Goal: Task Accomplishment & Management: Manage account settings

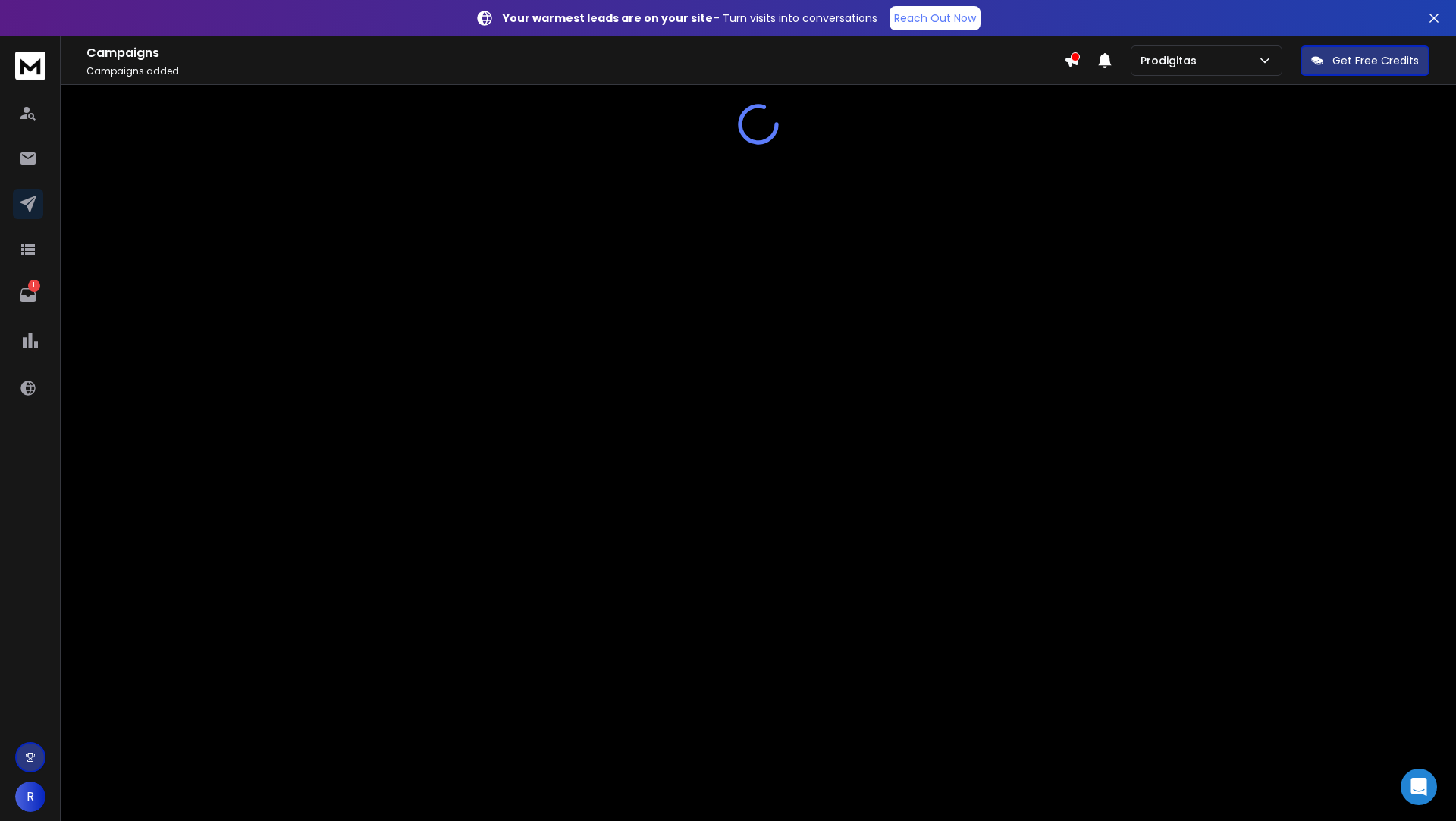
click at [791, 223] on div "Your warmest leads are on your site – Turn visits into conversations Reach Out …" at bounding box center [728, 410] width 1456 height 821
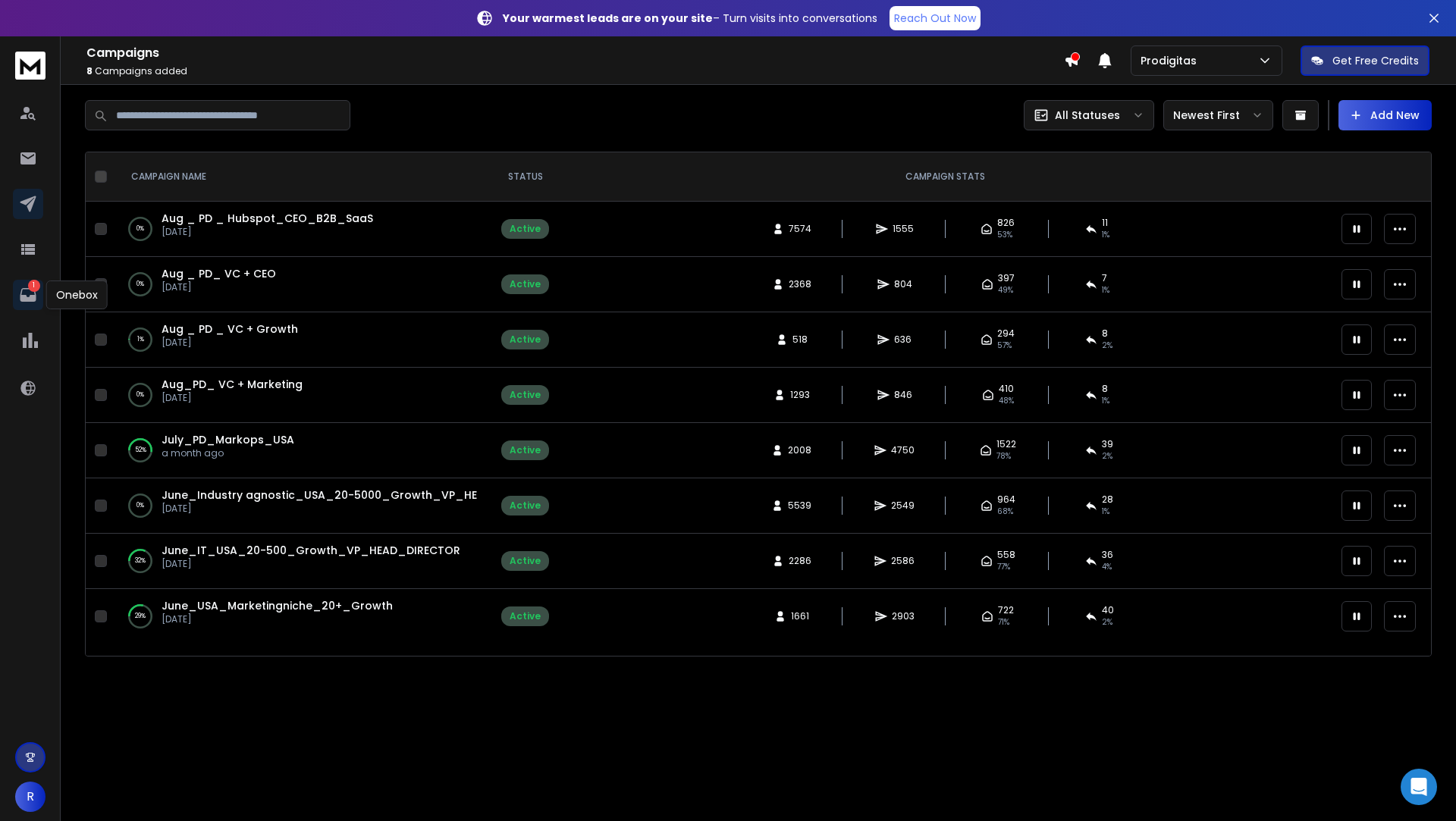
click at [17, 293] on link "1" at bounding box center [28, 295] width 31 height 31
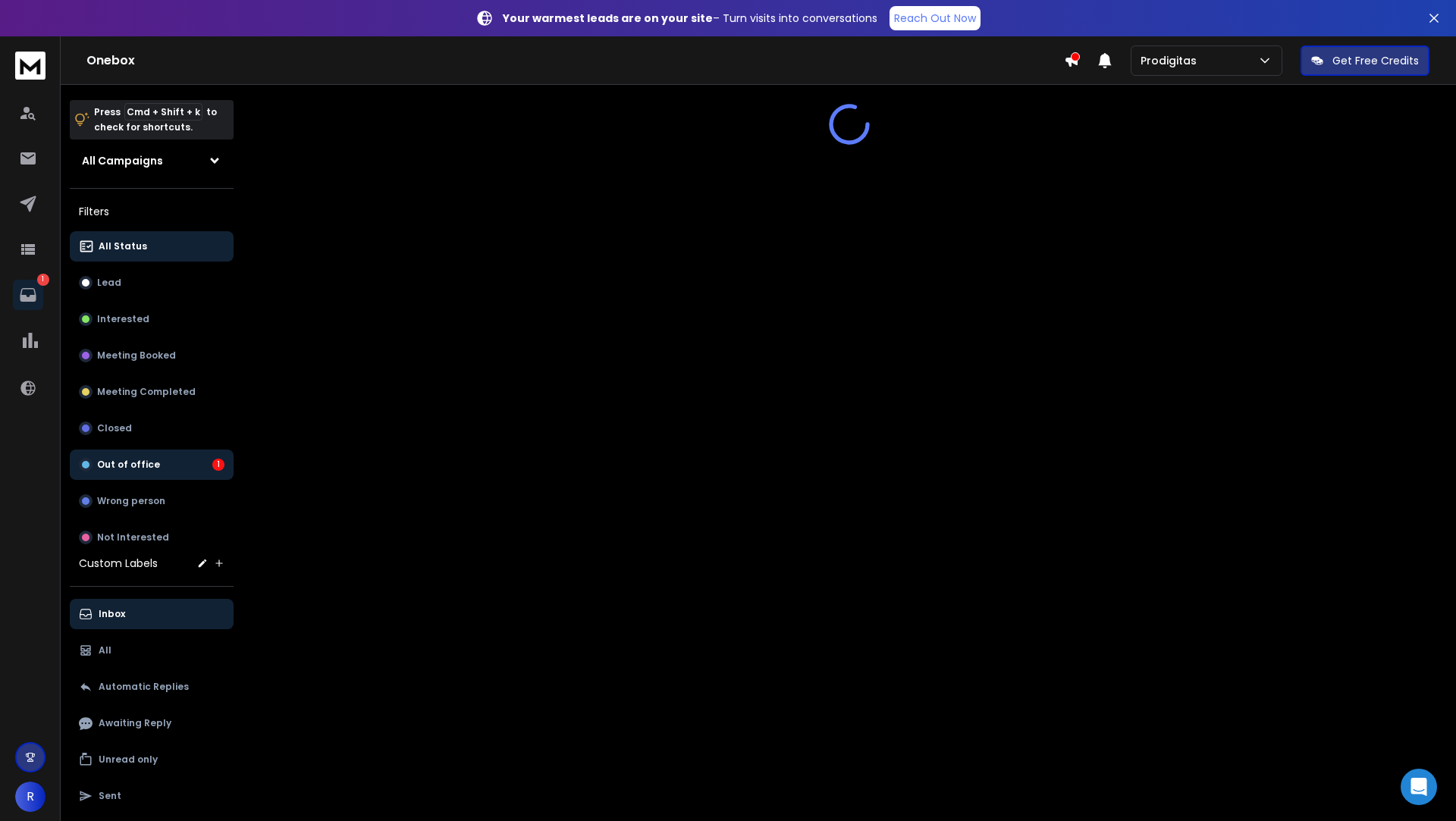
click at [138, 461] on p "Out of office" at bounding box center [129, 464] width 63 height 12
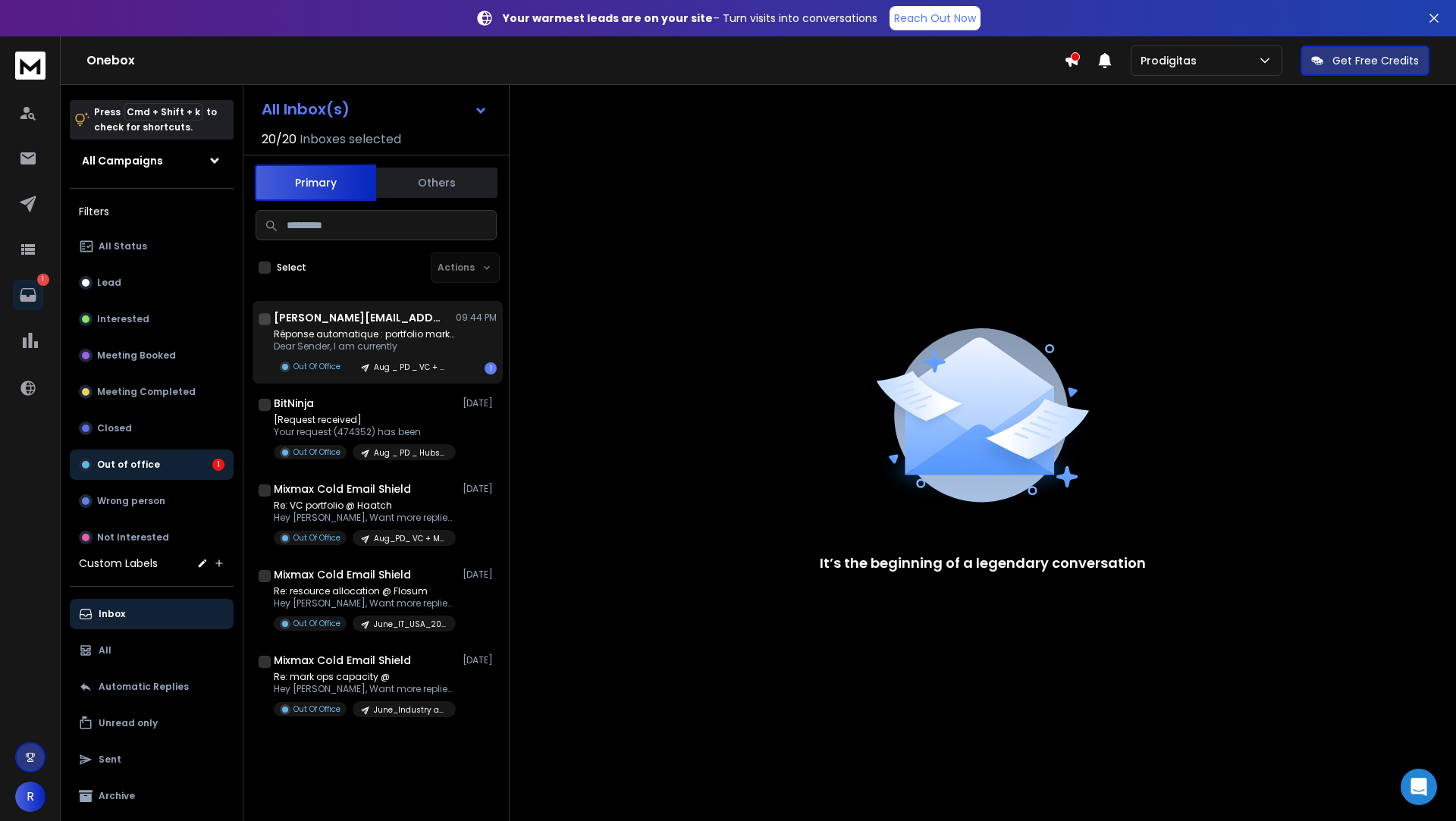
click at [290, 320] on h1 "estelle.vitry@orange.com" at bounding box center [356, 317] width 166 height 15
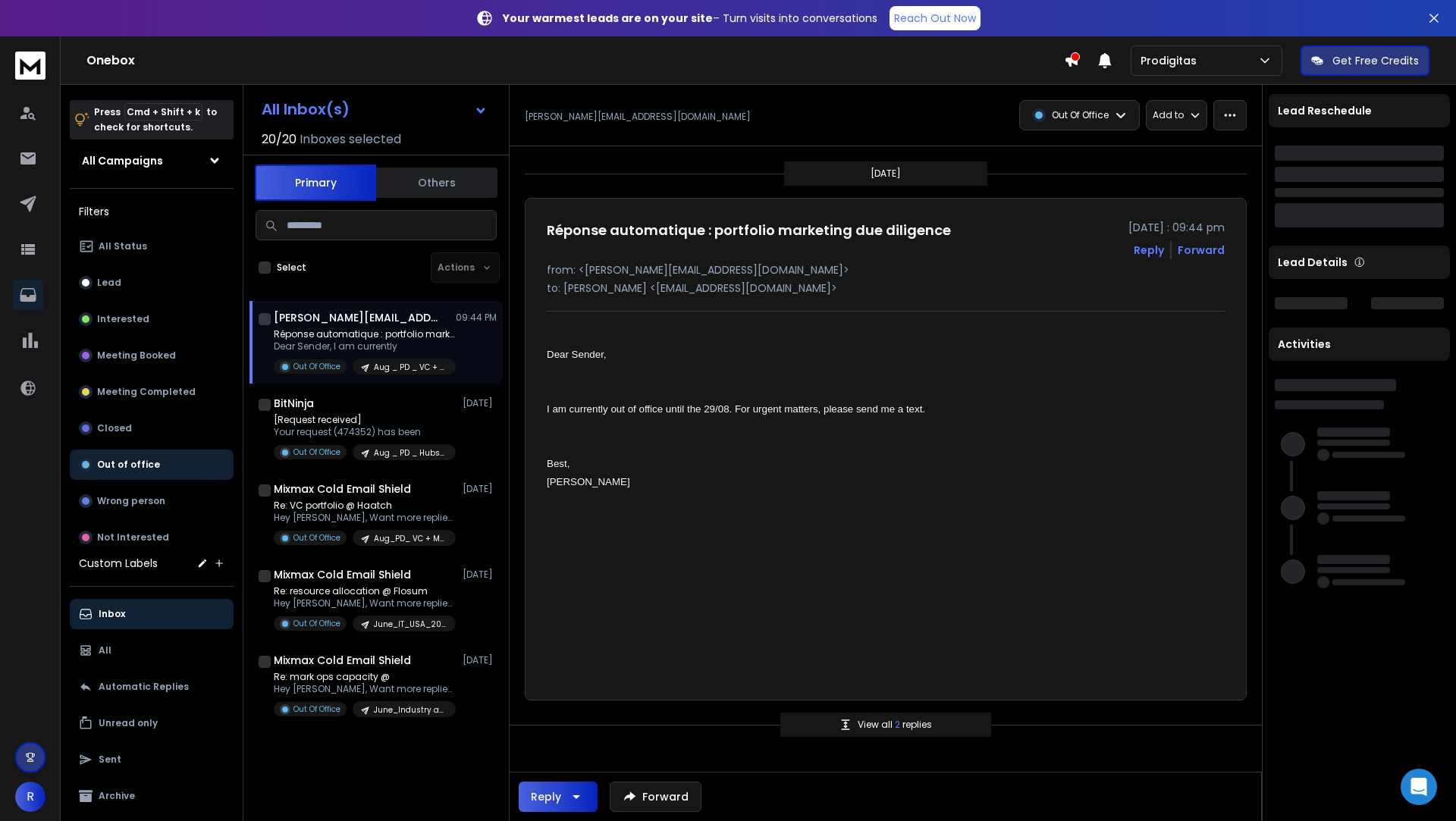
click at [143, 301] on div "All Status Lead Interested Meeting Booked Meeting Completed Closed Out of offic…" at bounding box center [152, 392] width 164 height 322
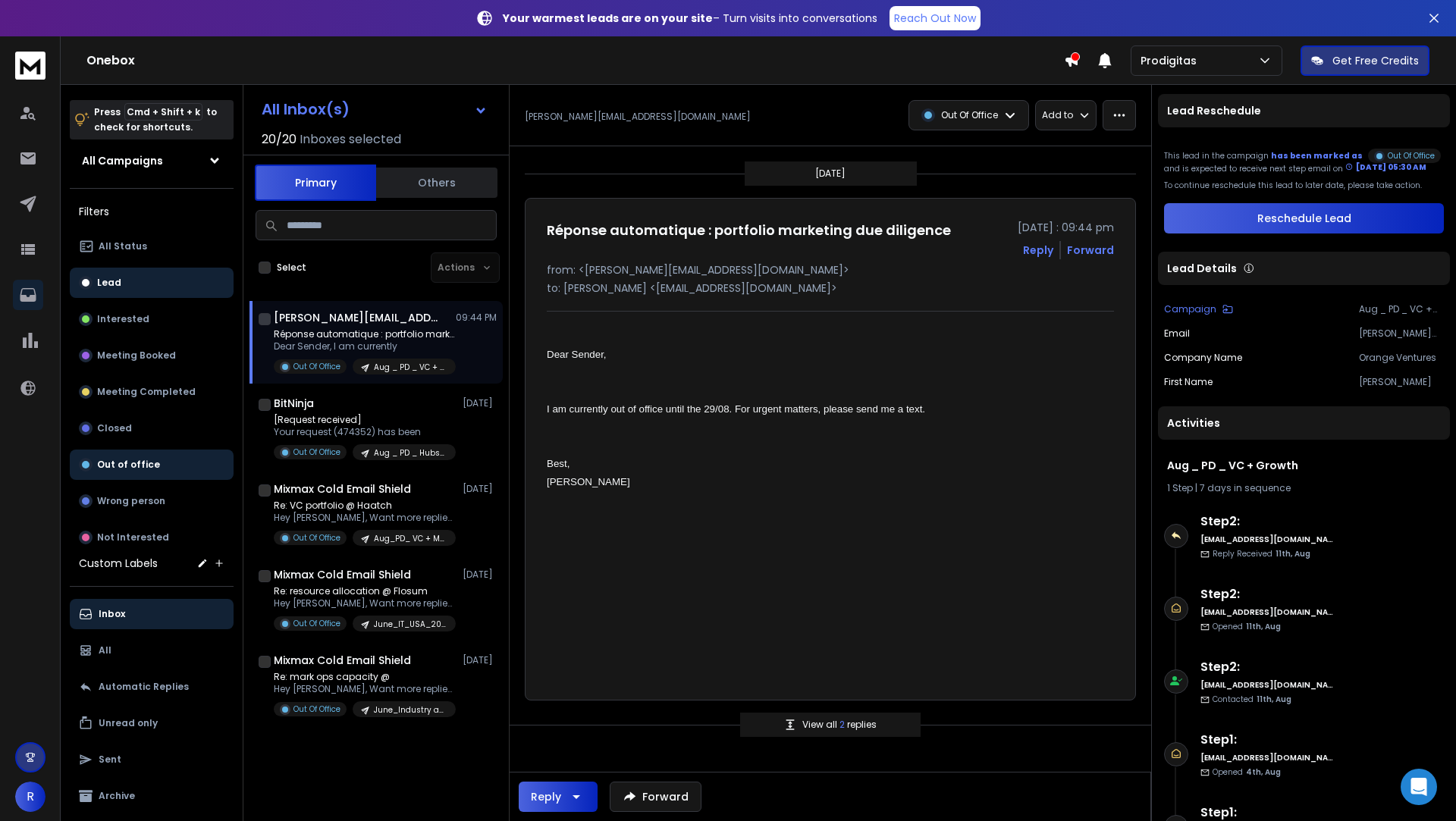
click at [141, 281] on button "Lead" at bounding box center [152, 283] width 164 height 31
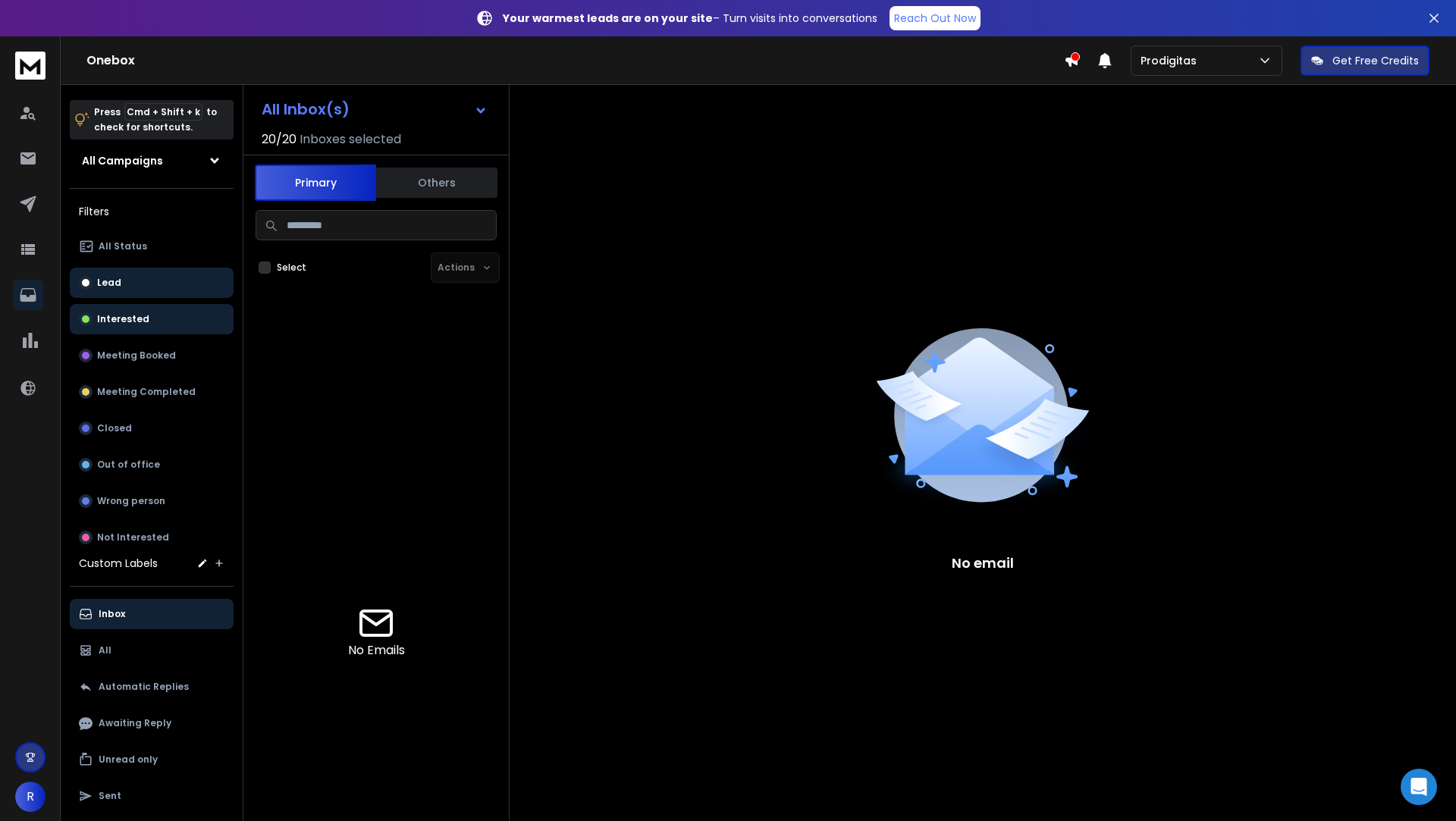
click at [148, 312] on button "Interested" at bounding box center [152, 319] width 164 height 31
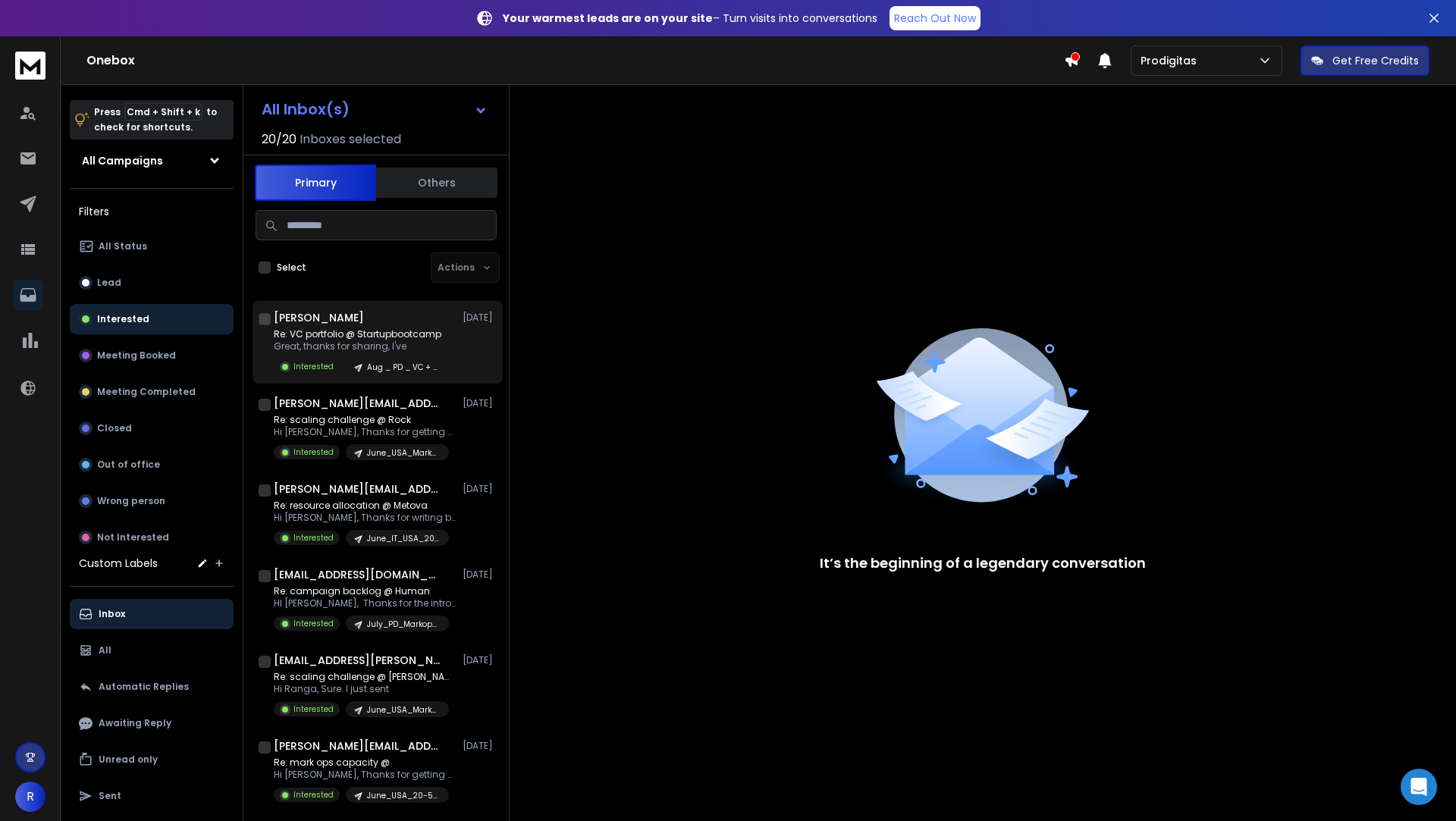
click at [445, 319] on div "Zoe Heed 07 Aug" at bounding box center [385, 317] width 223 height 15
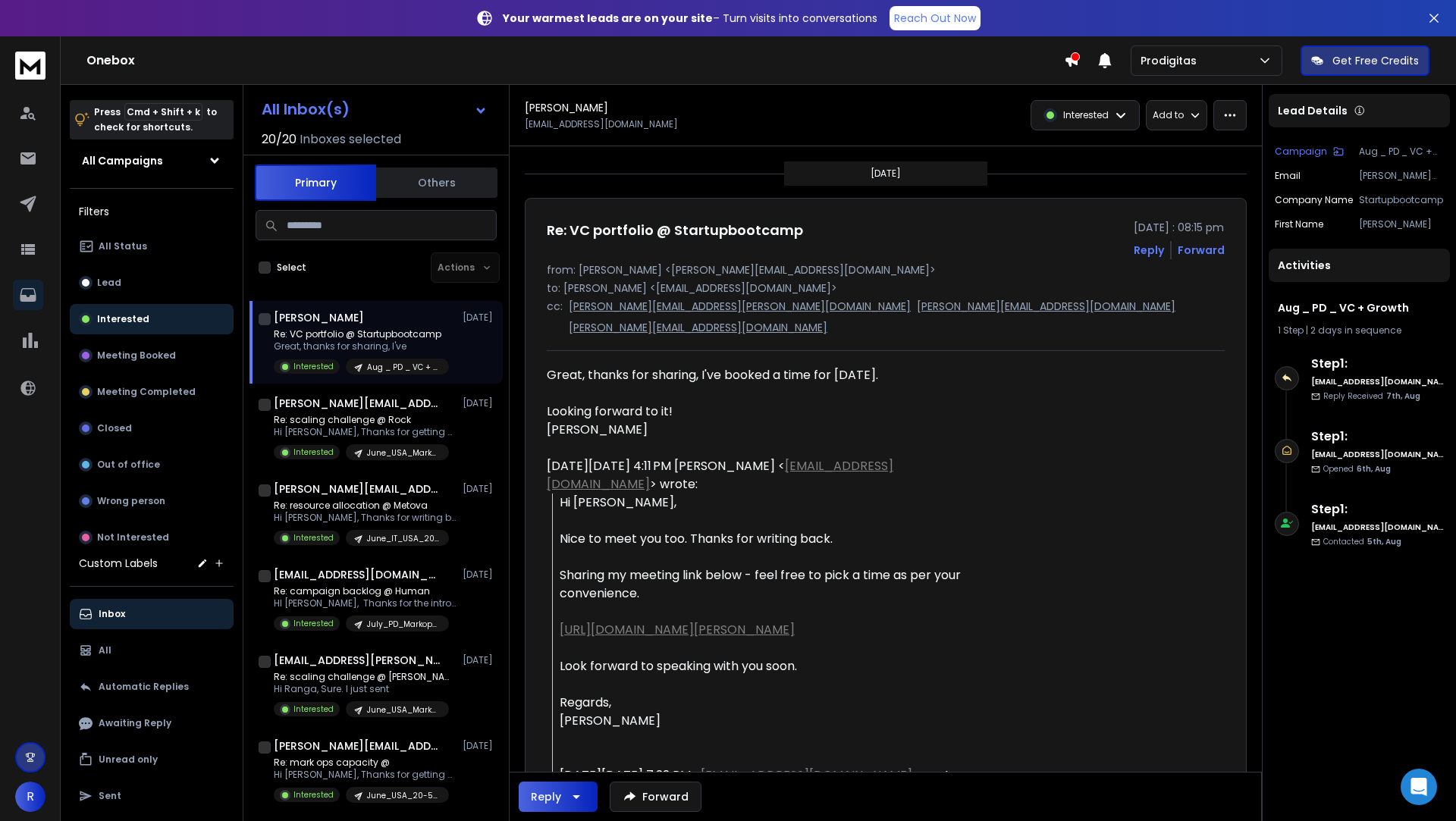
click at [448, 171] on button "Others" at bounding box center [436, 183] width 121 height 33
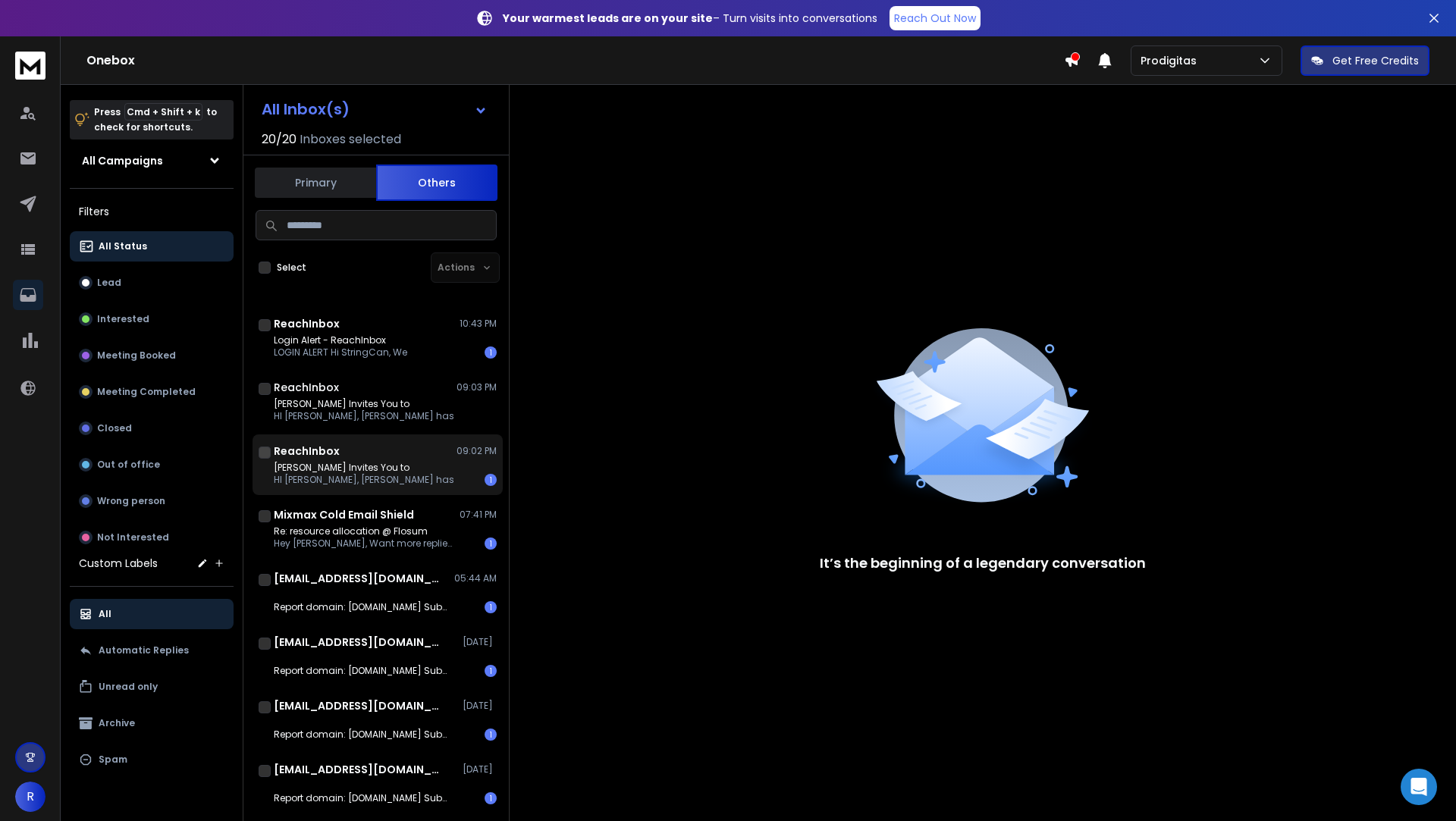
scroll to position [58, 0]
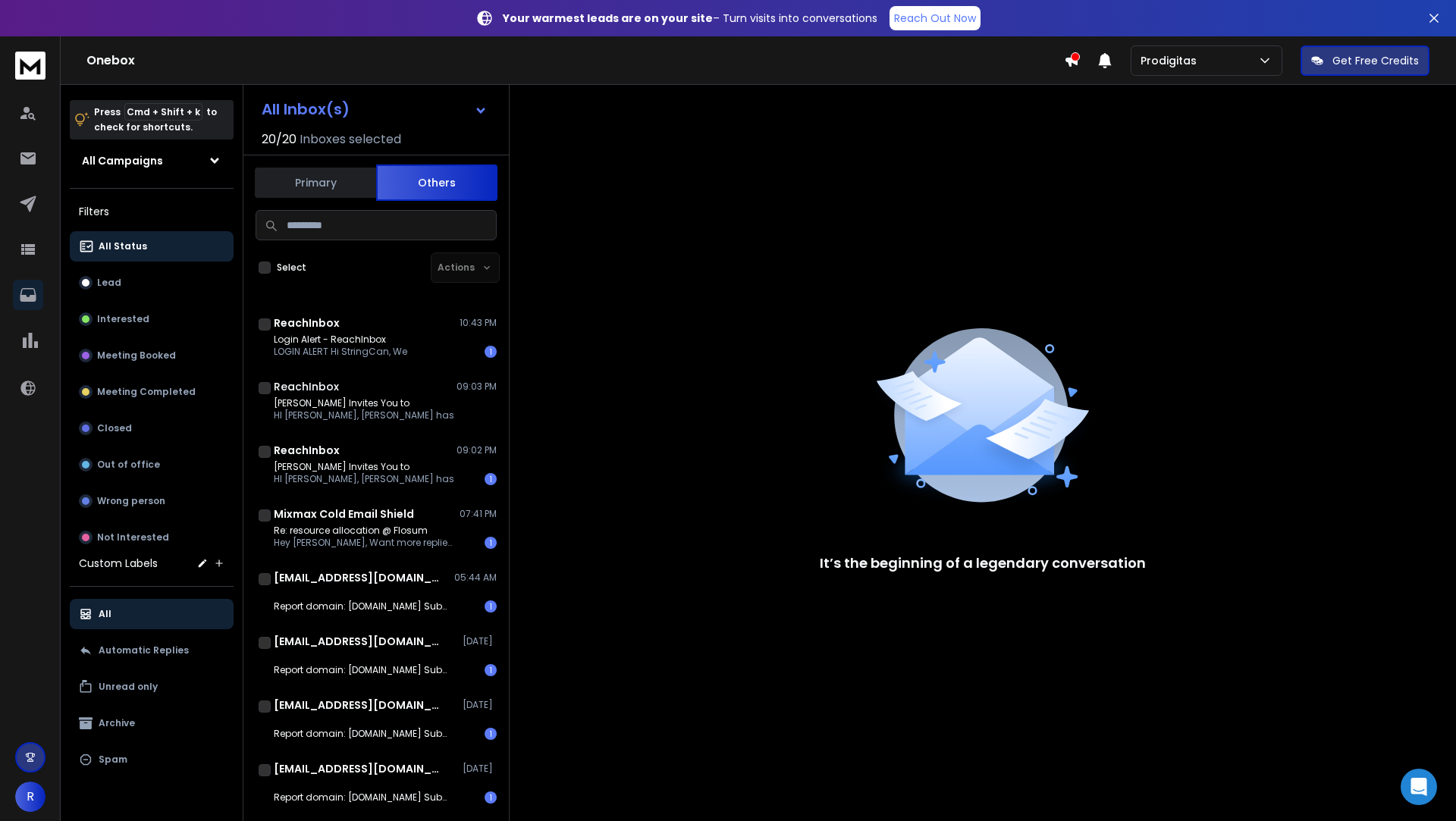
click at [393, 495] on div "ReachInbox 10:45 PM Login Alert - ReachInbox LOGIN ALERT Hi StringCan, We 1 Rea…" at bounding box center [376, 601] width 265 height 607
click at [393, 513] on h1 "Mixmax Cold Email Shield" at bounding box center [344, 513] width 140 height 15
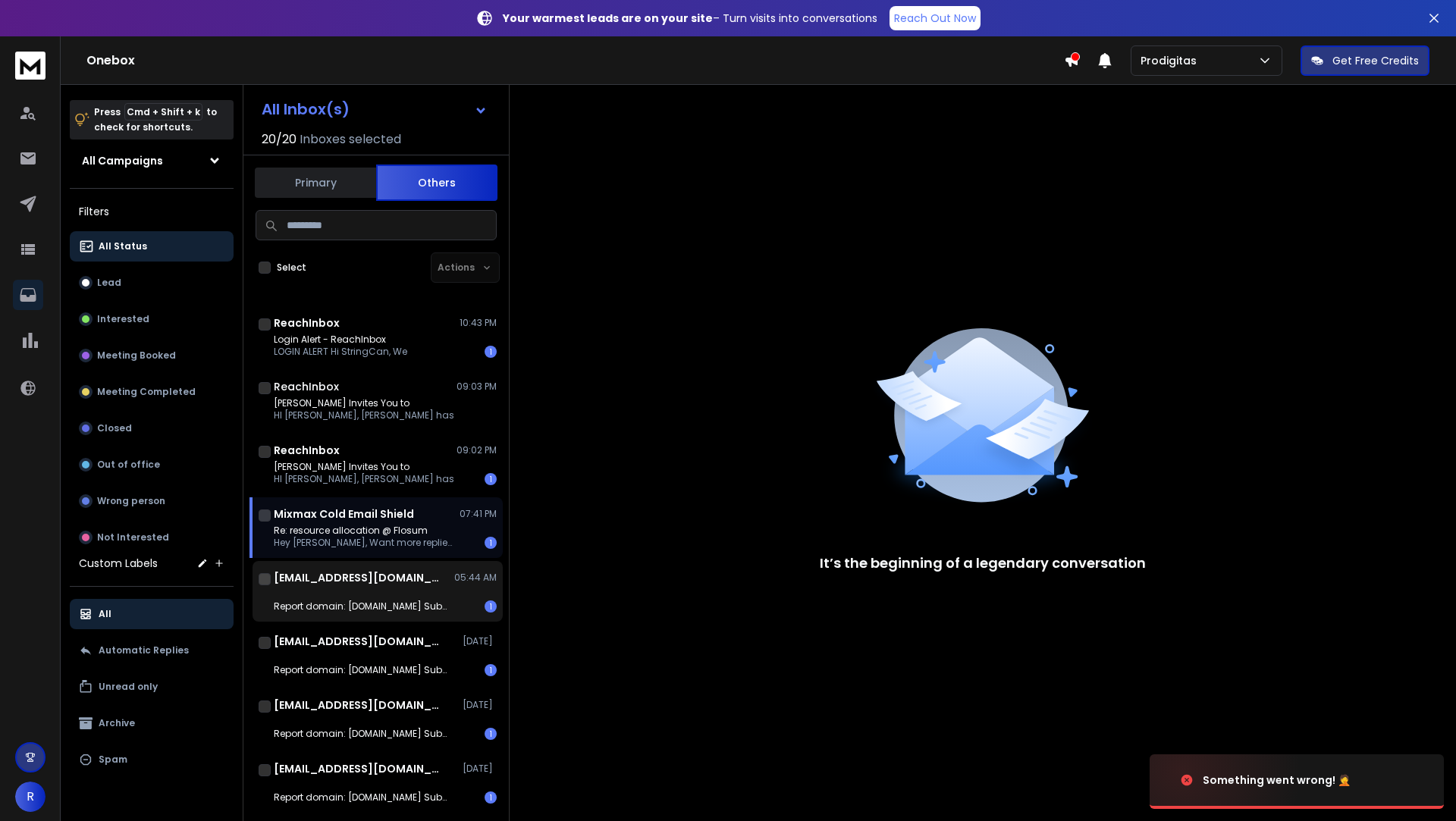
click at [407, 585] on h1 "no-reply@uk-1.mimecastreport.com" at bounding box center [356, 577] width 166 height 15
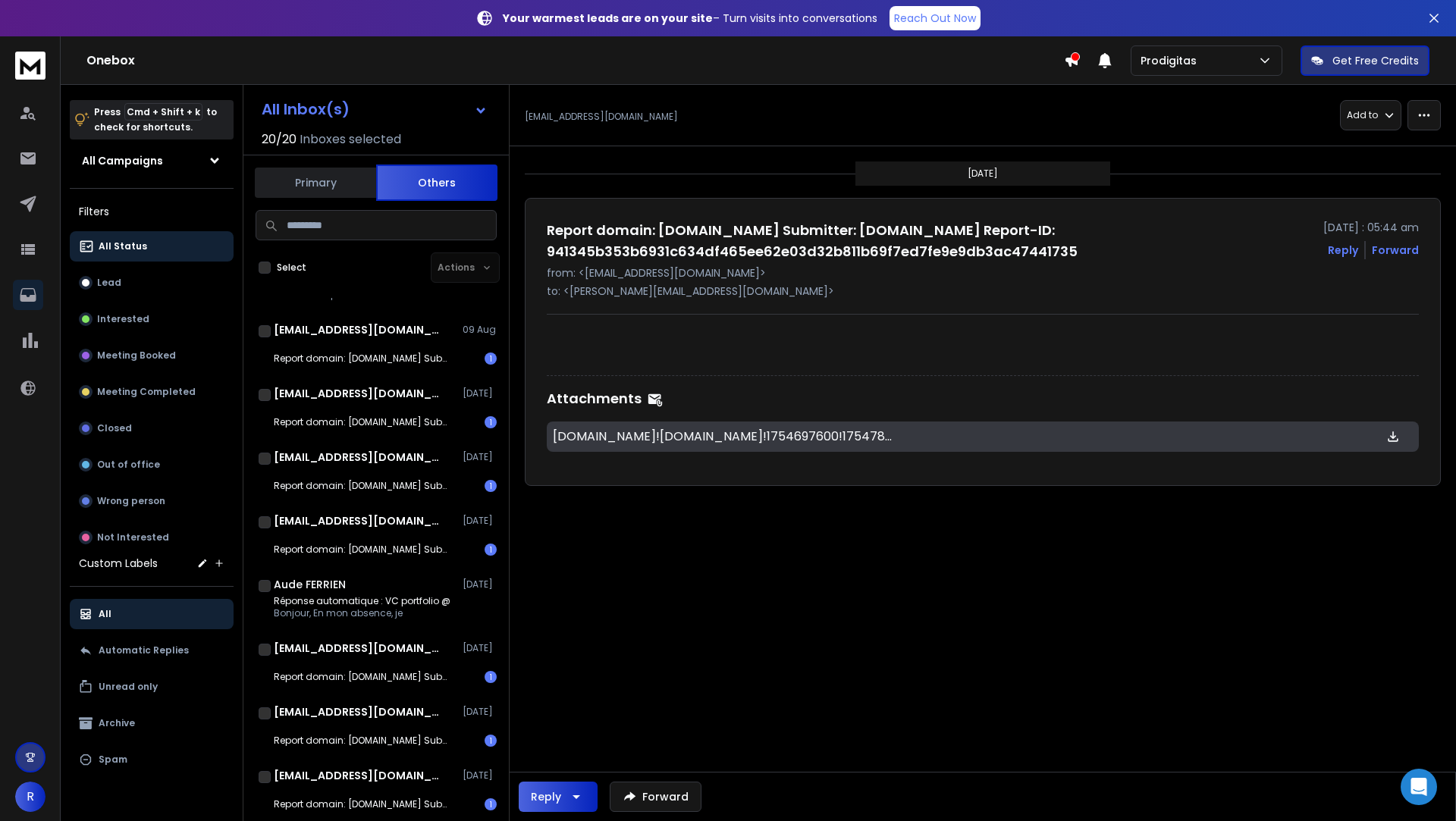
scroll to position [1687, 0]
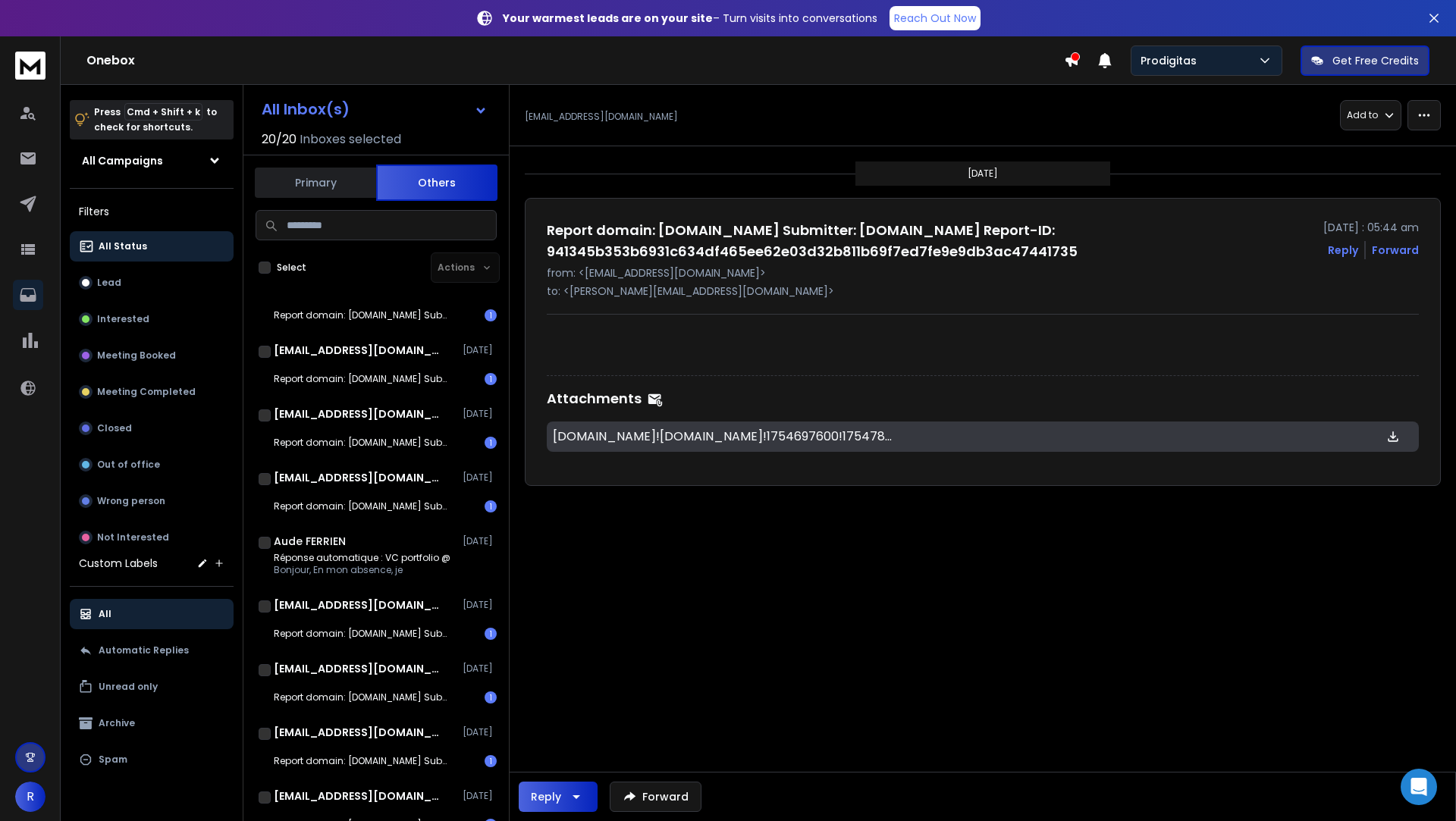
click at [1250, 53] on div "Prodigitas" at bounding box center [1206, 60] width 132 height 15
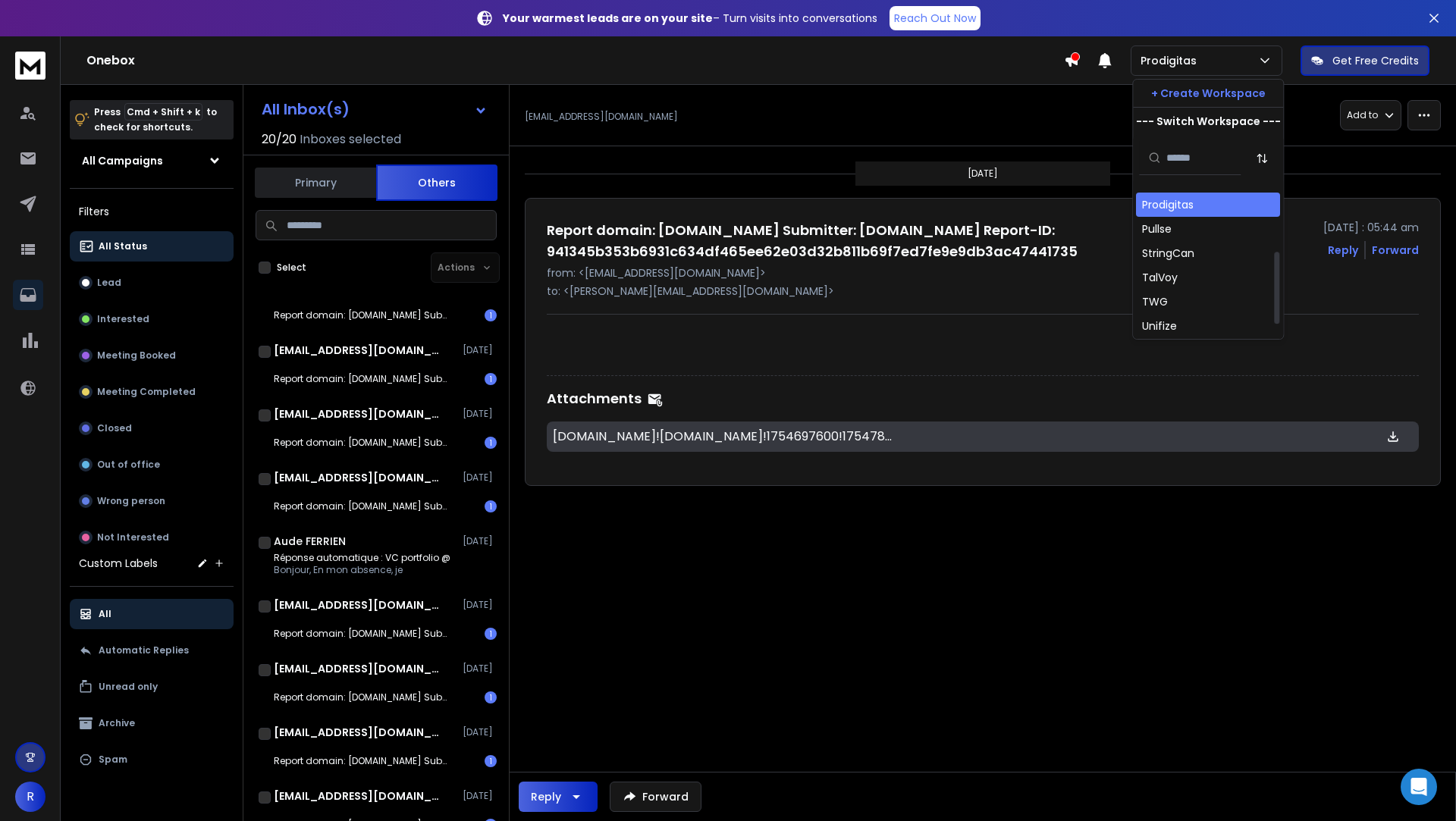
scroll to position [141, 0]
click at [1218, 253] on div "StringCan" at bounding box center [1208, 249] width 144 height 24
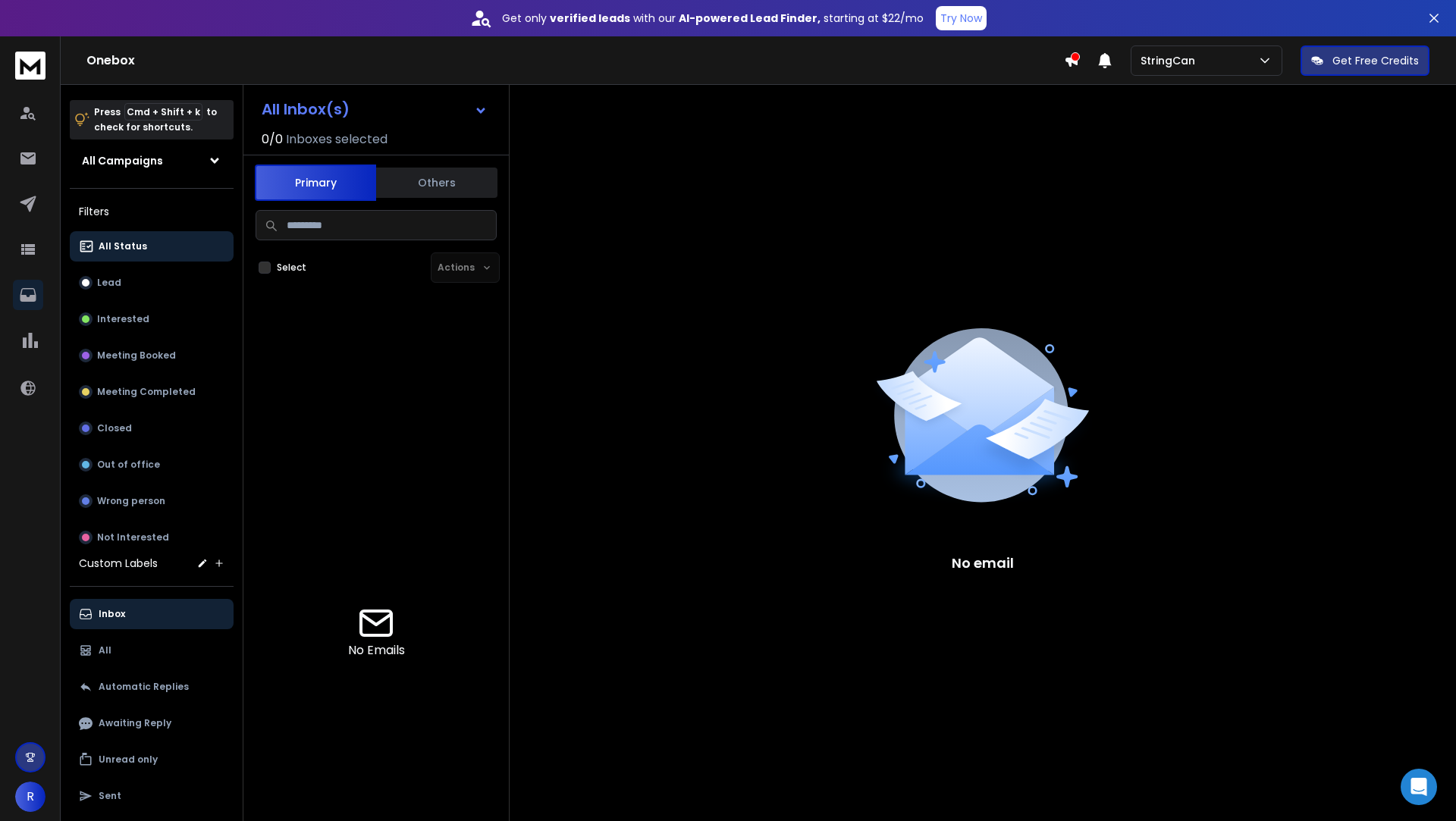
click at [443, 204] on div at bounding box center [376, 222] width 254 height 36
click at [433, 168] on button "Others" at bounding box center [436, 183] width 121 height 33
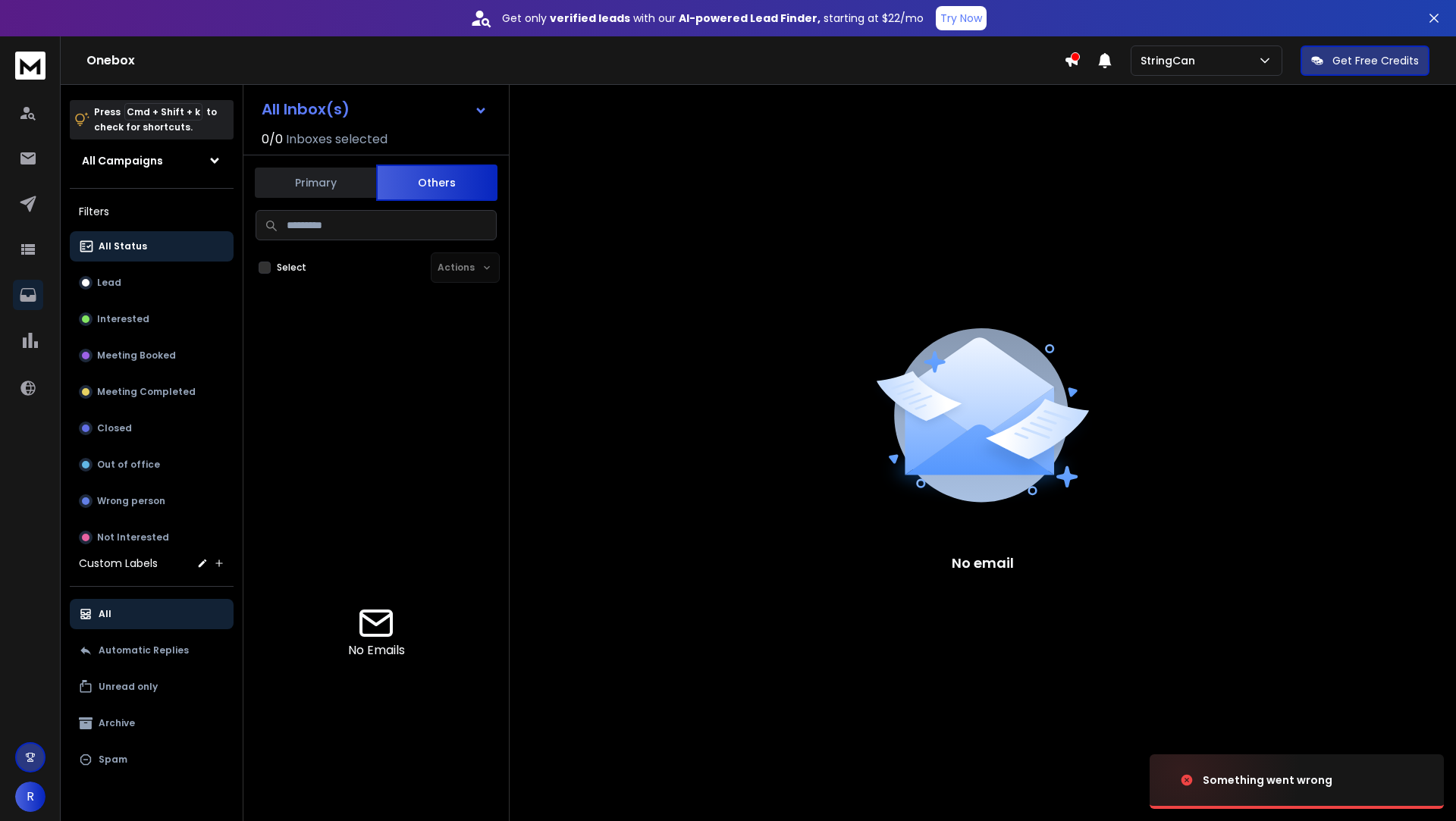
click at [308, 198] on button "Primary" at bounding box center [315, 183] width 121 height 33
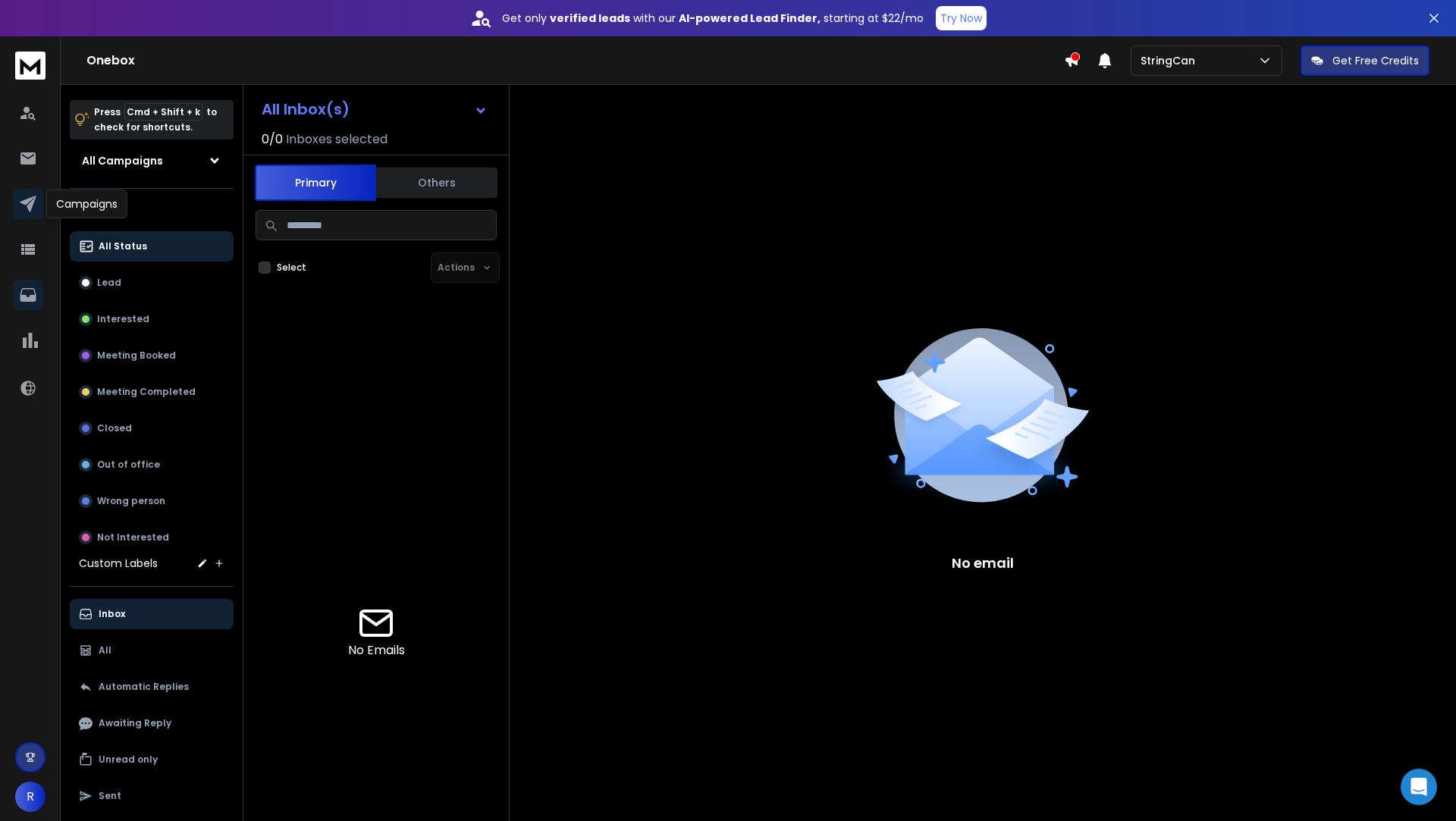
click at [23, 217] on link at bounding box center [28, 204] width 31 height 31
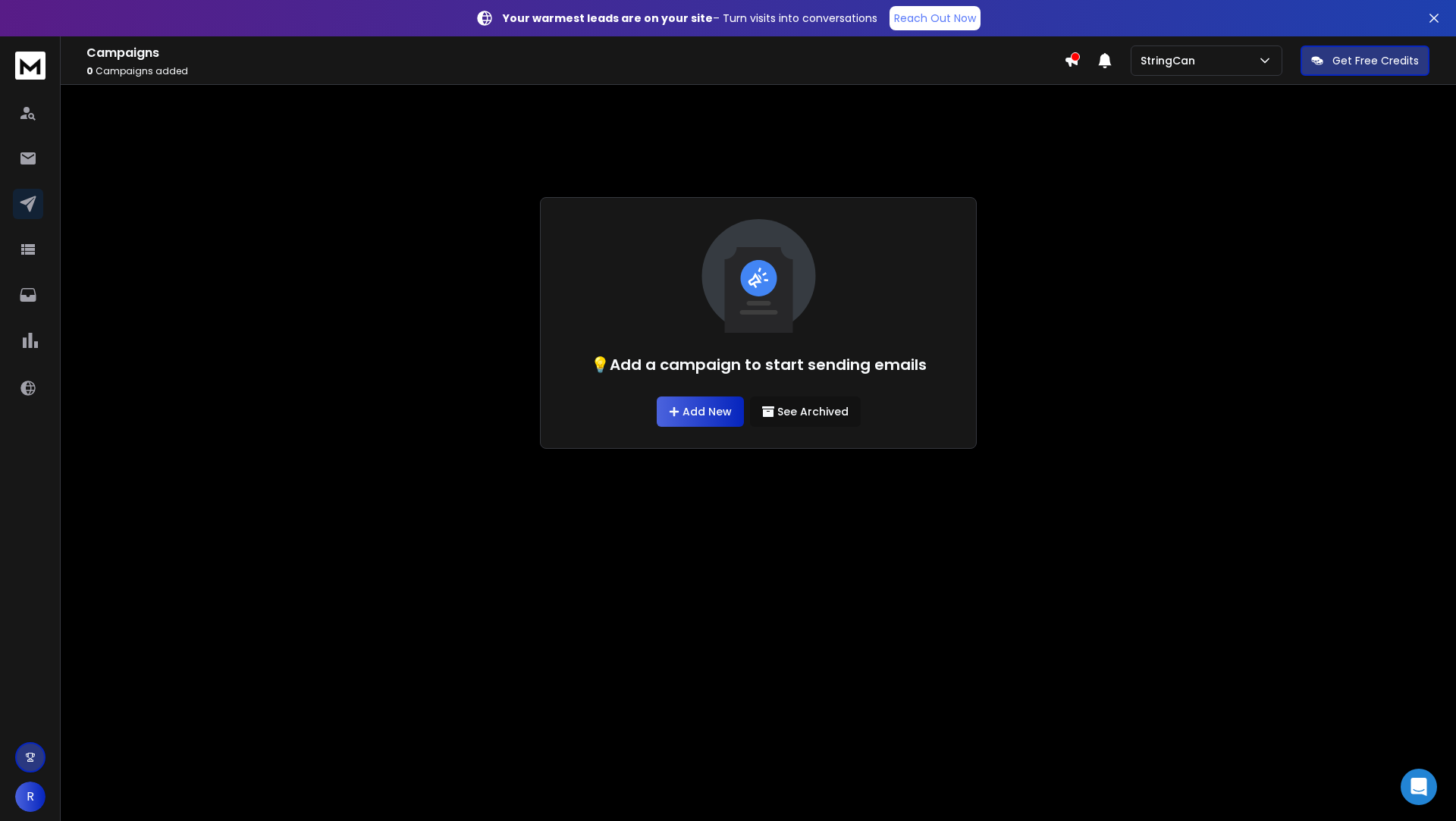
click at [719, 406] on link "Add New" at bounding box center [700, 412] width 87 height 31
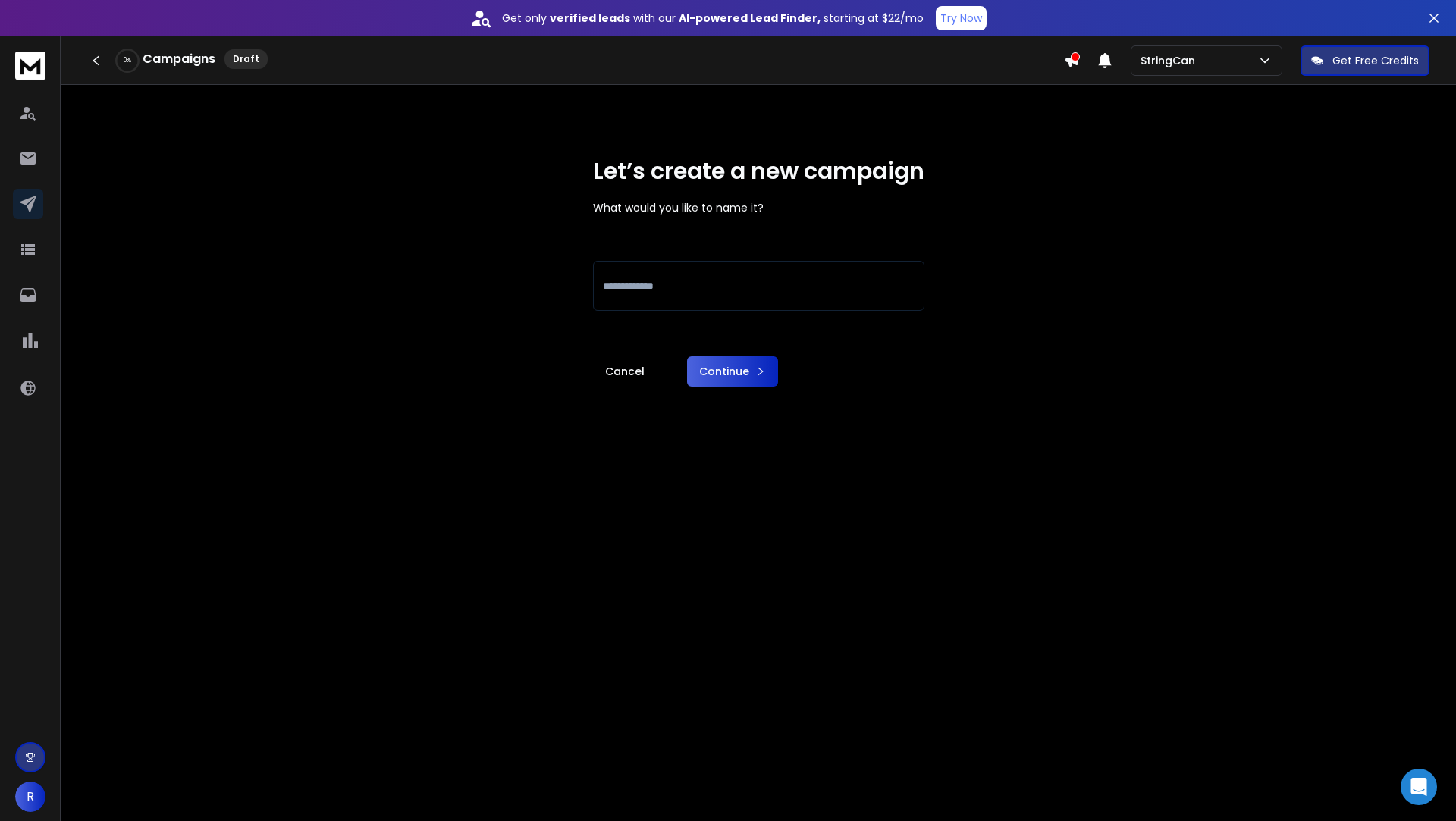
click at [660, 281] on input at bounding box center [758, 286] width 331 height 50
type input "**********"
click at [762, 377] on button "Continue" at bounding box center [732, 371] width 91 height 31
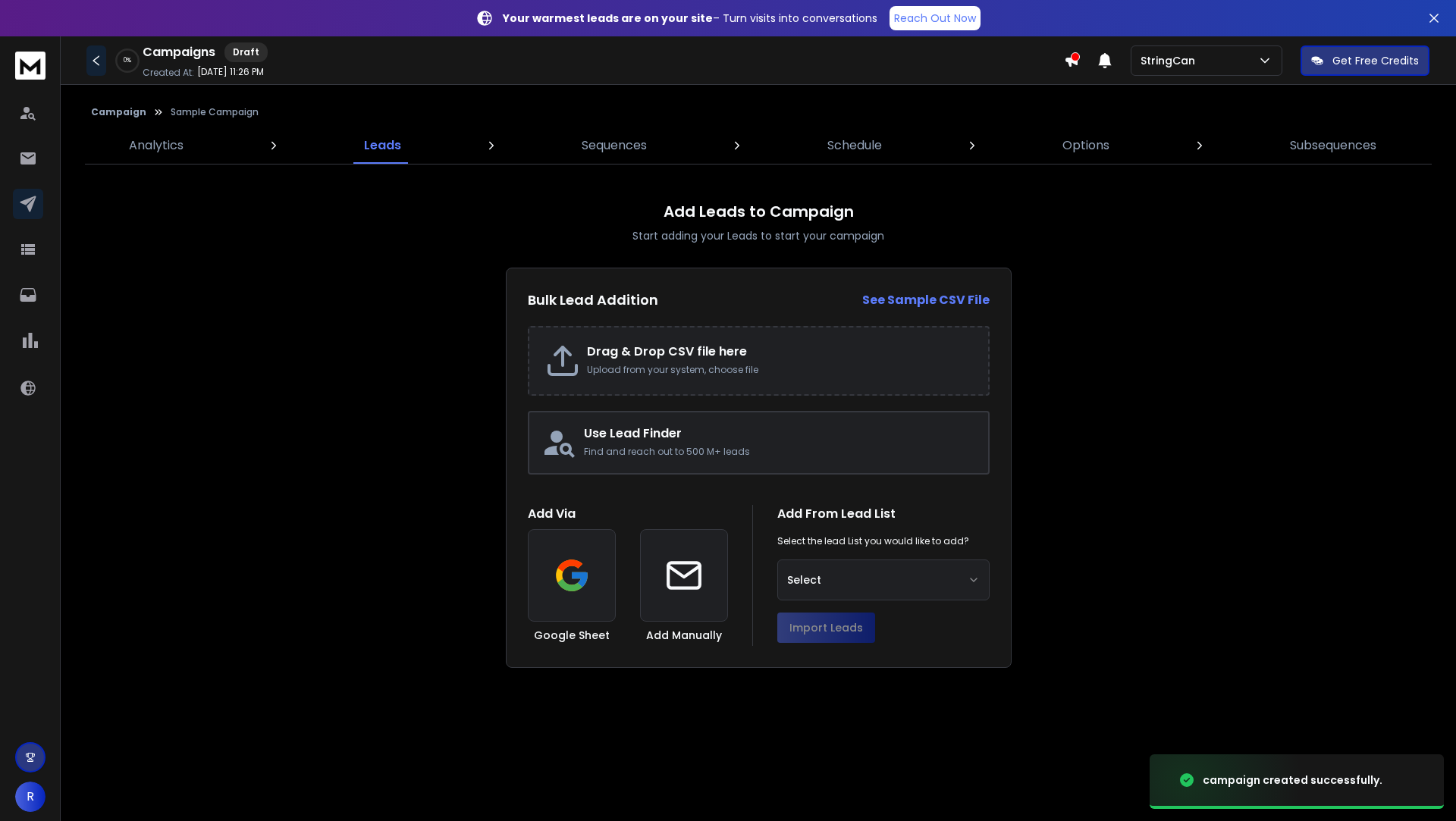
click at [97, 65] on icon at bounding box center [95, 60] width 13 height 13
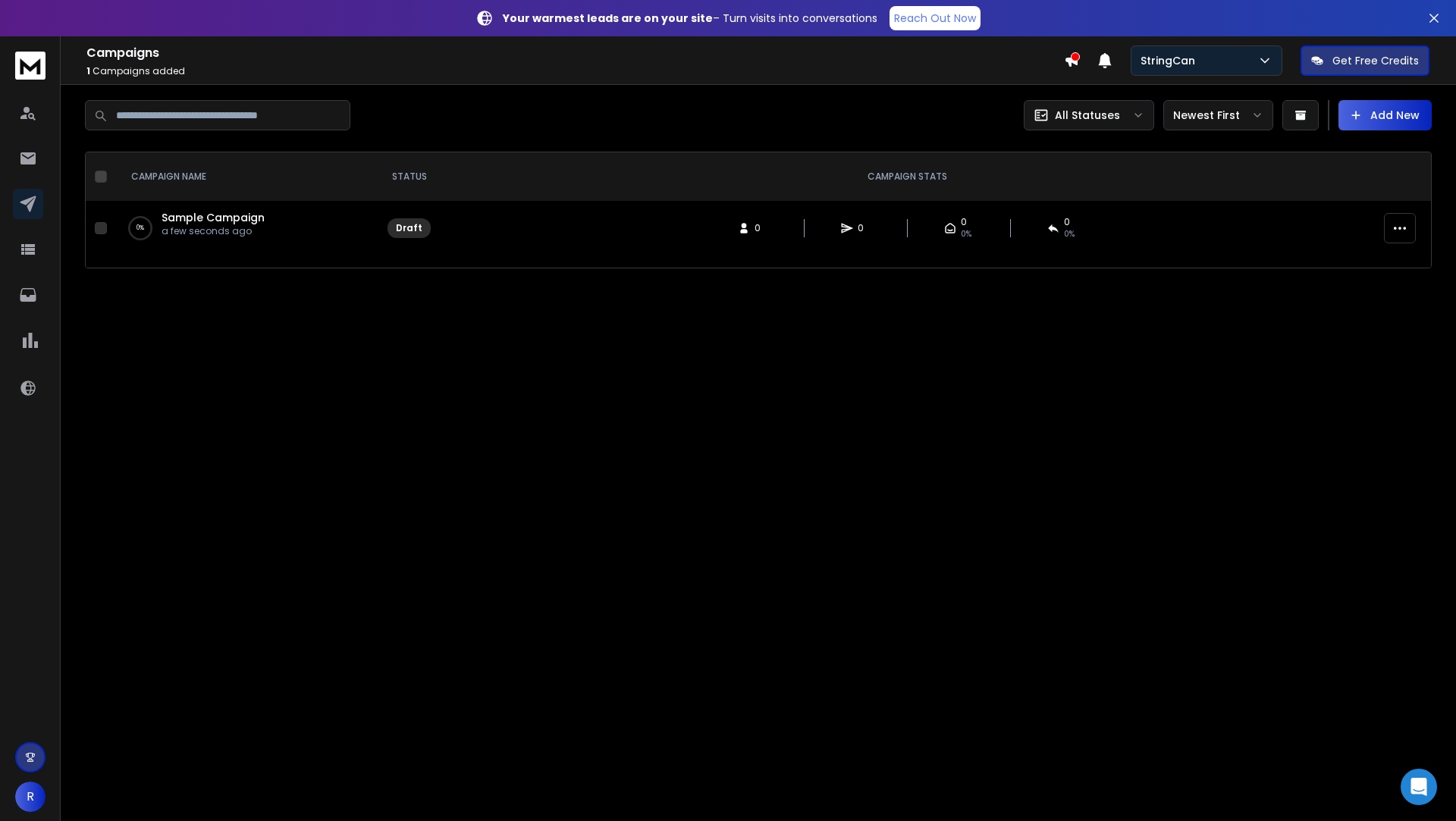
click at [1200, 50] on button "StringCan" at bounding box center [1206, 61] width 152 height 31
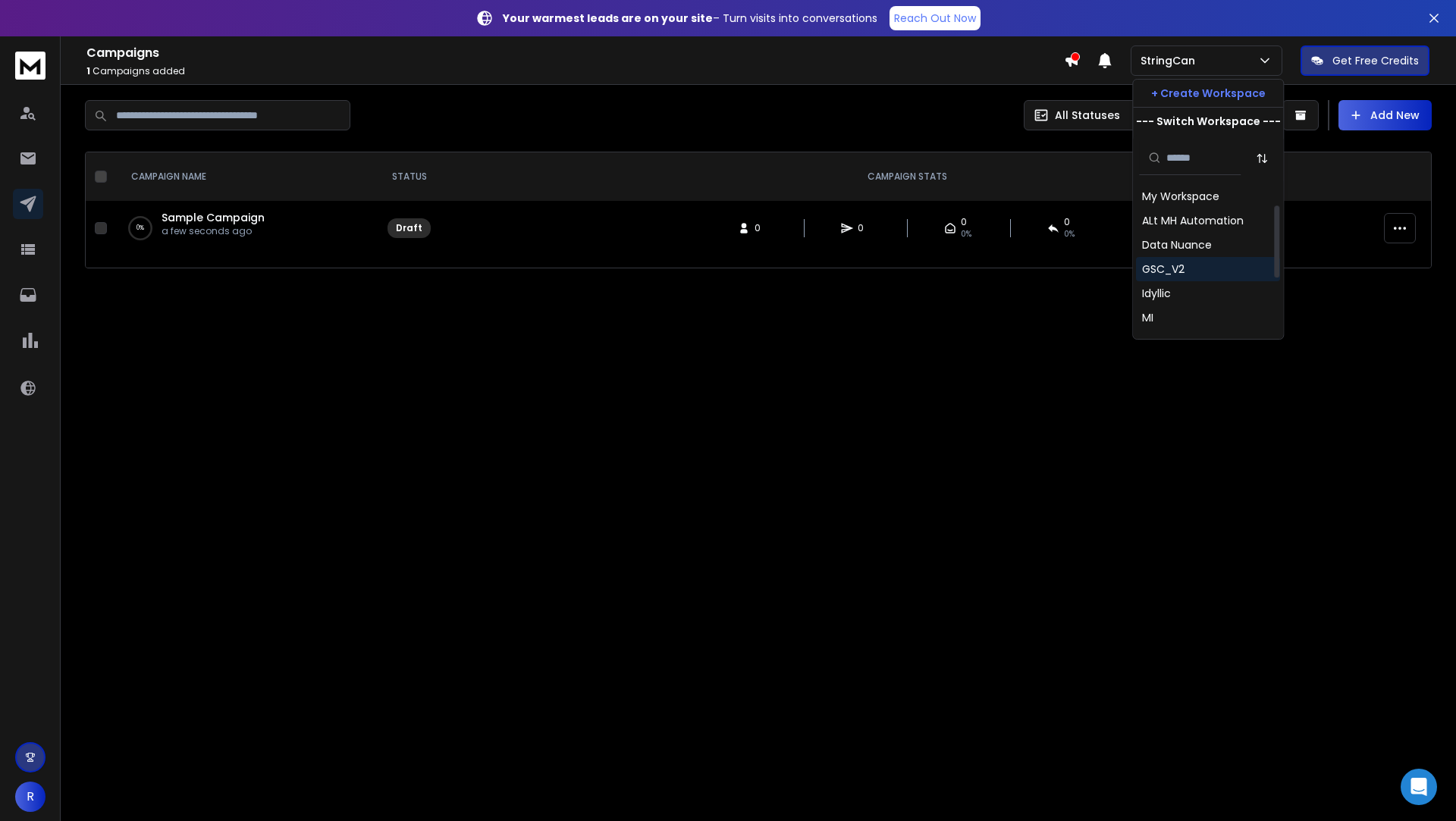
scroll to position [164, 0]
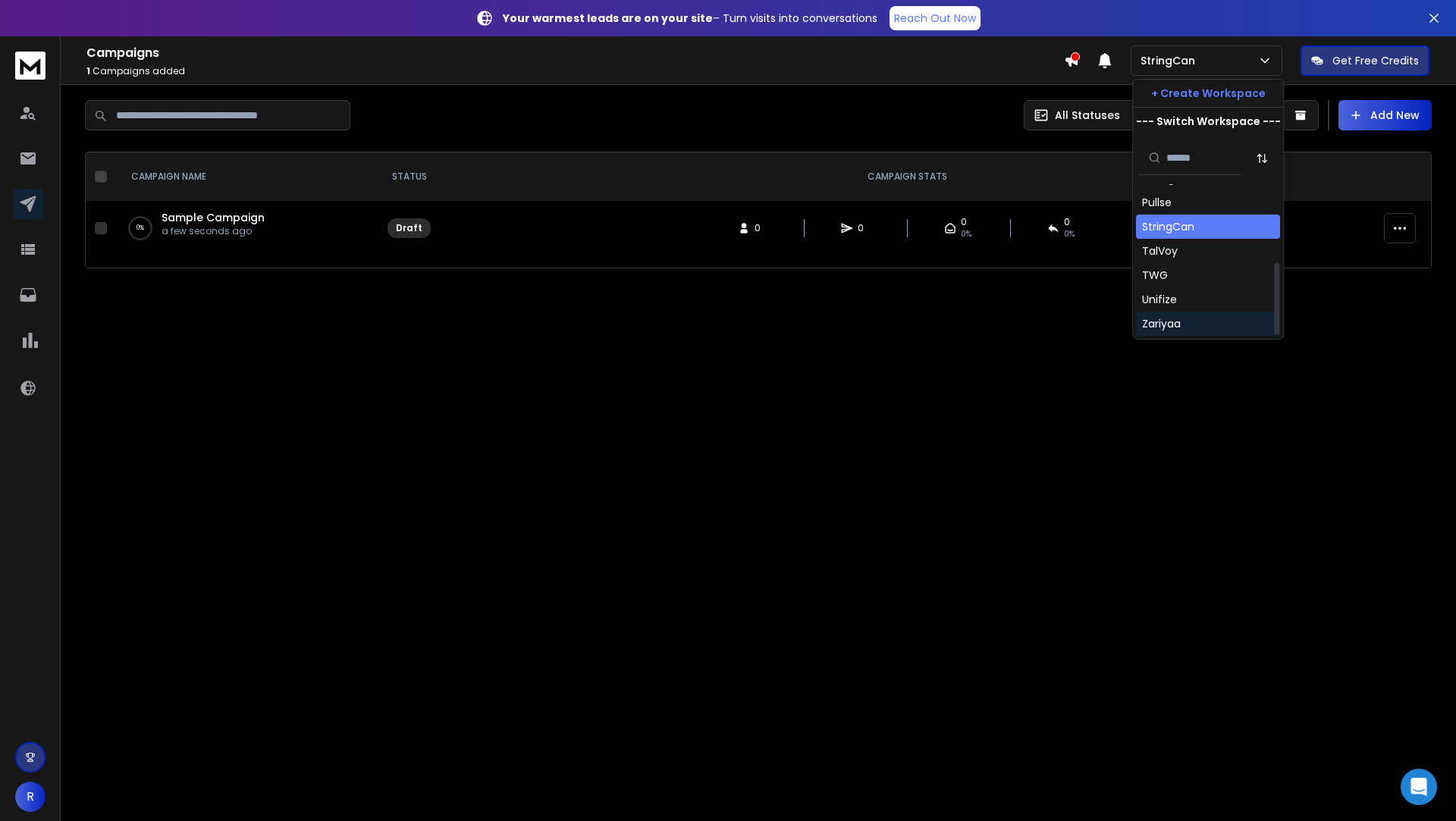
click at [953, 573] on div "Your warmest leads are on your site – Turn visits into conversations Reach Out …" at bounding box center [728, 410] width 1456 height 821
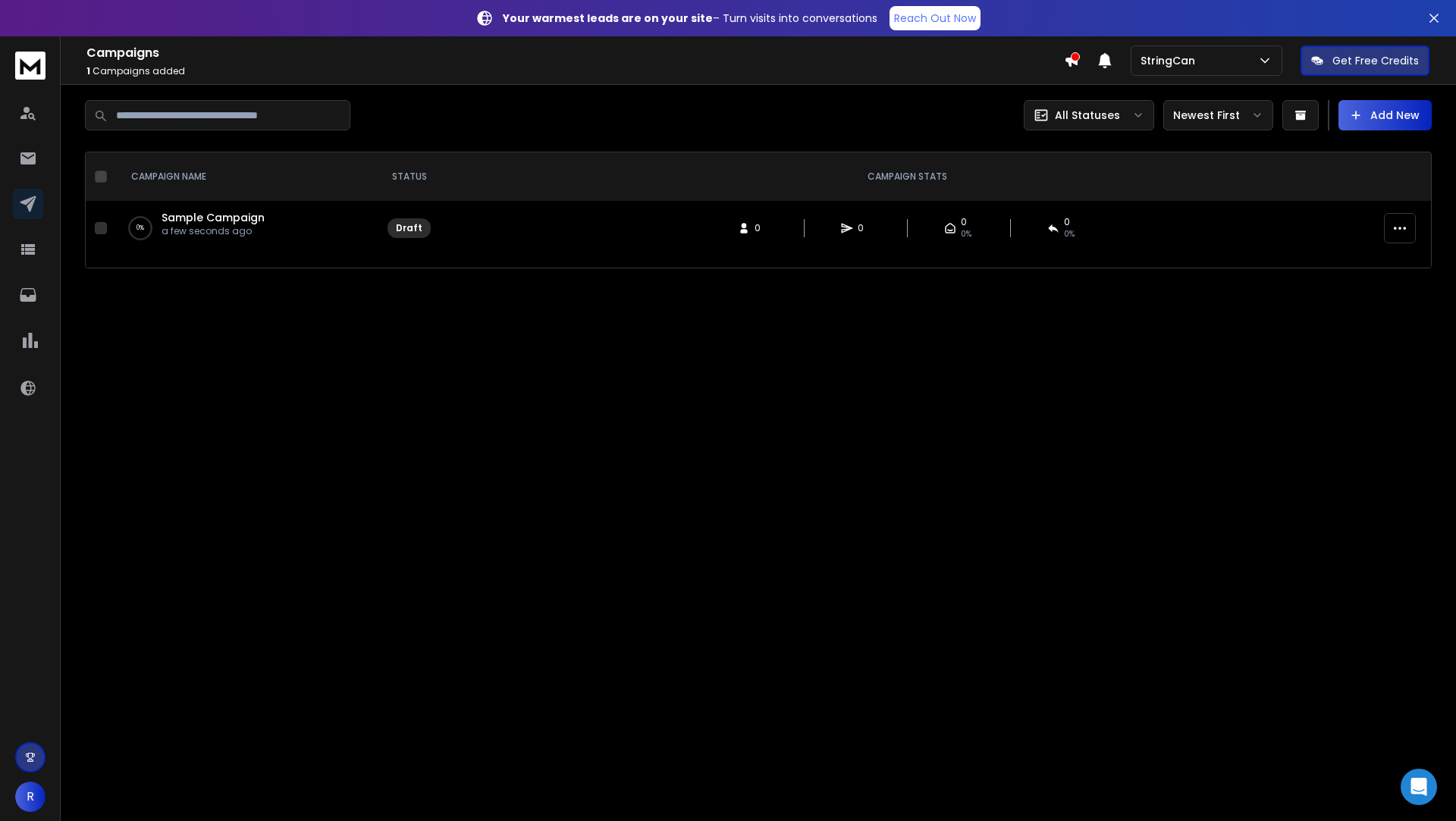
click at [248, 215] on span "Sample Campaign" at bounding box center [213, 218] width 103 height 15
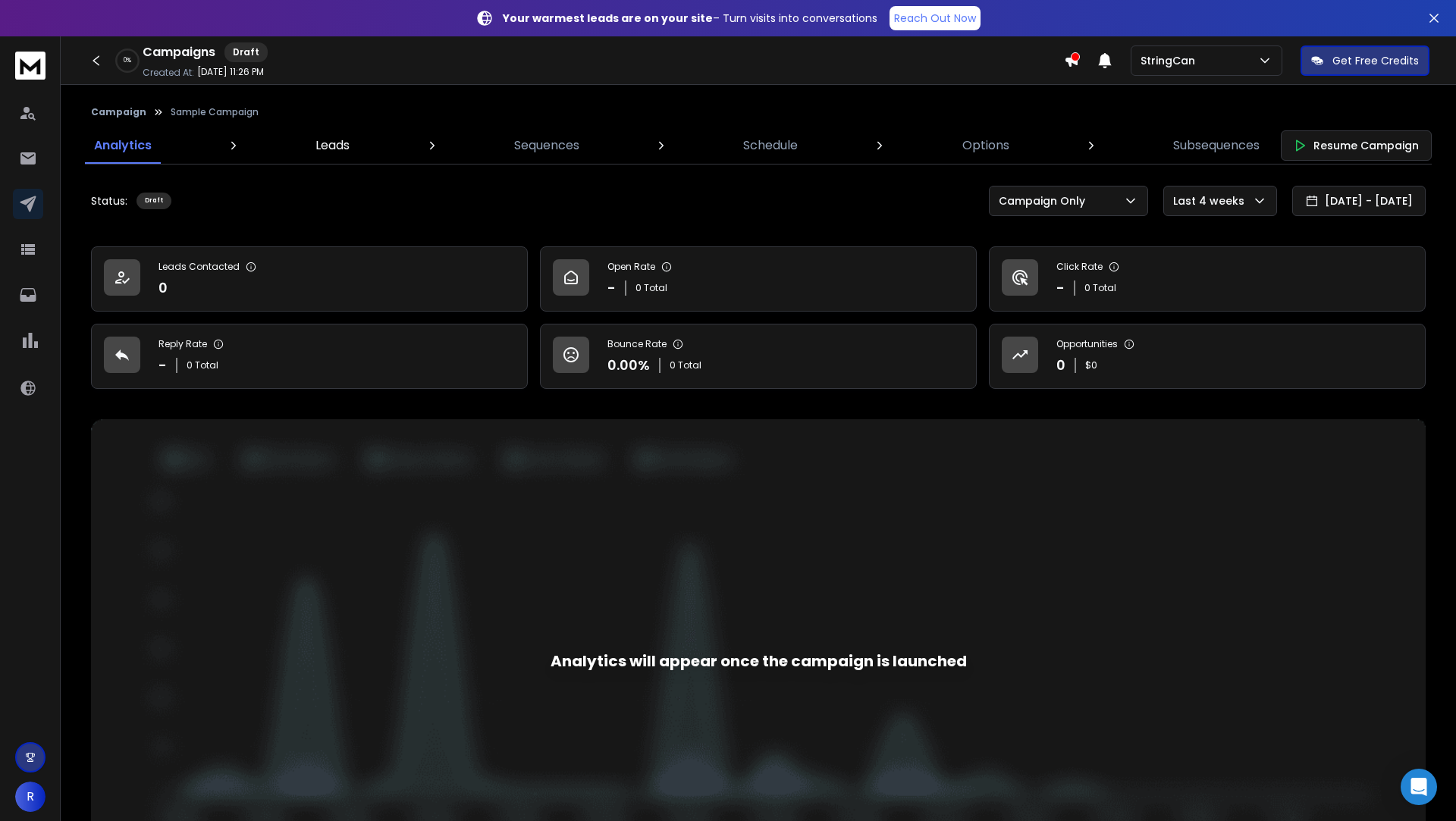
click at [335, 147] on p "Leads" at bounding box center [333, 146] width 34 height 18
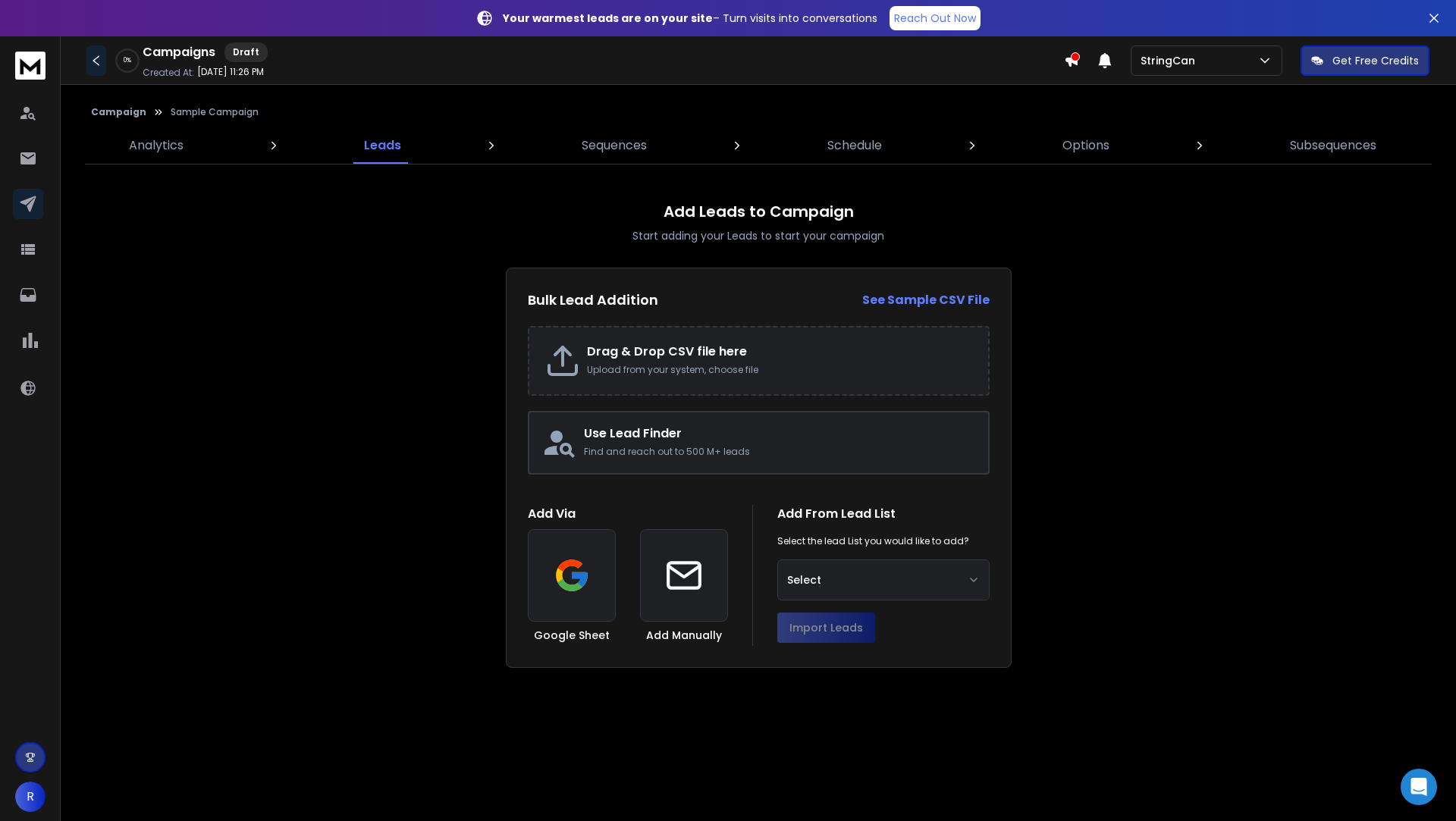
click at [99, 75] on button at bounding box center [96, 61] width 20 height 31
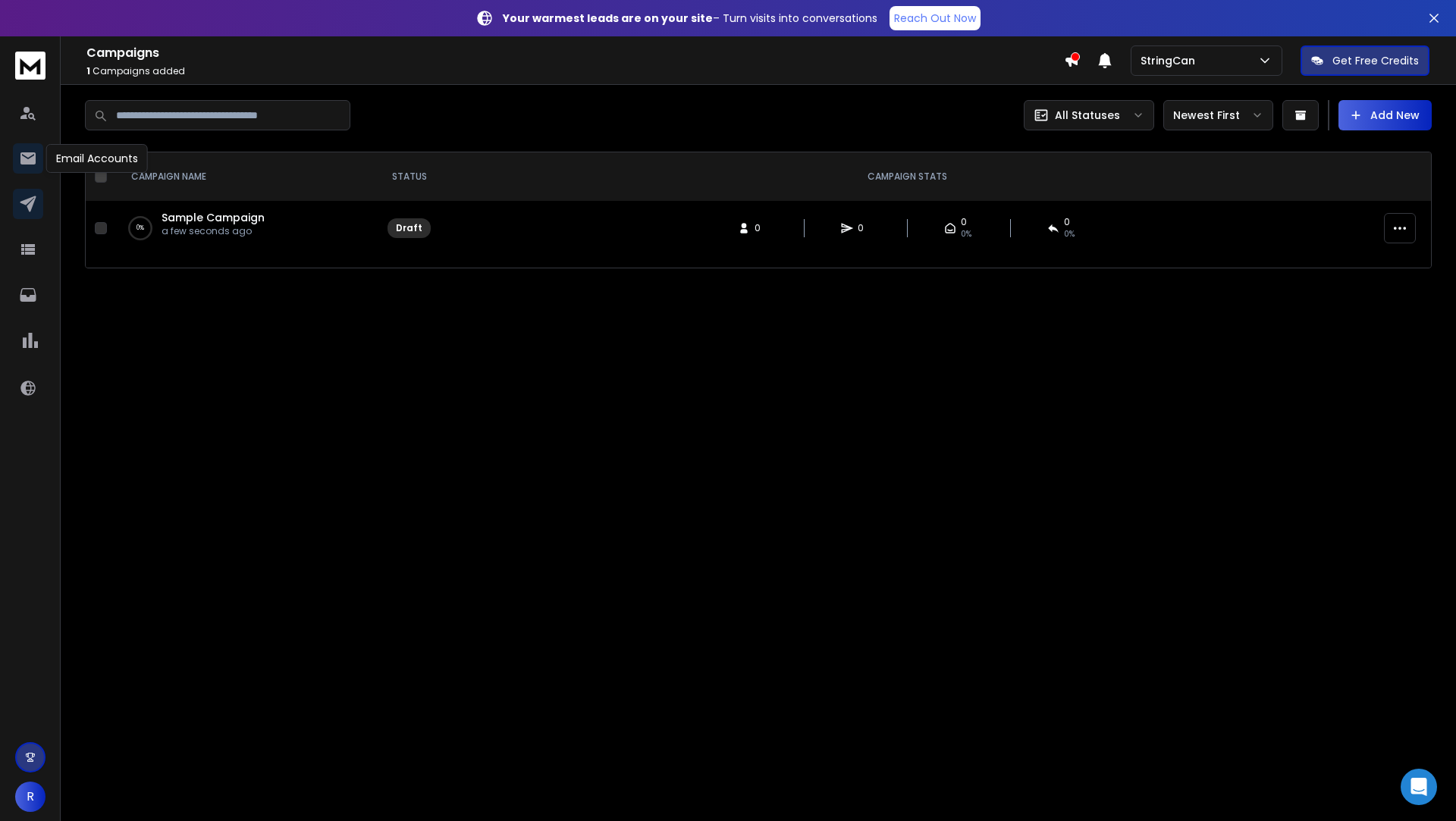
click at [22, 165] on icon at bounding box center [28, 158] width 18 height 18
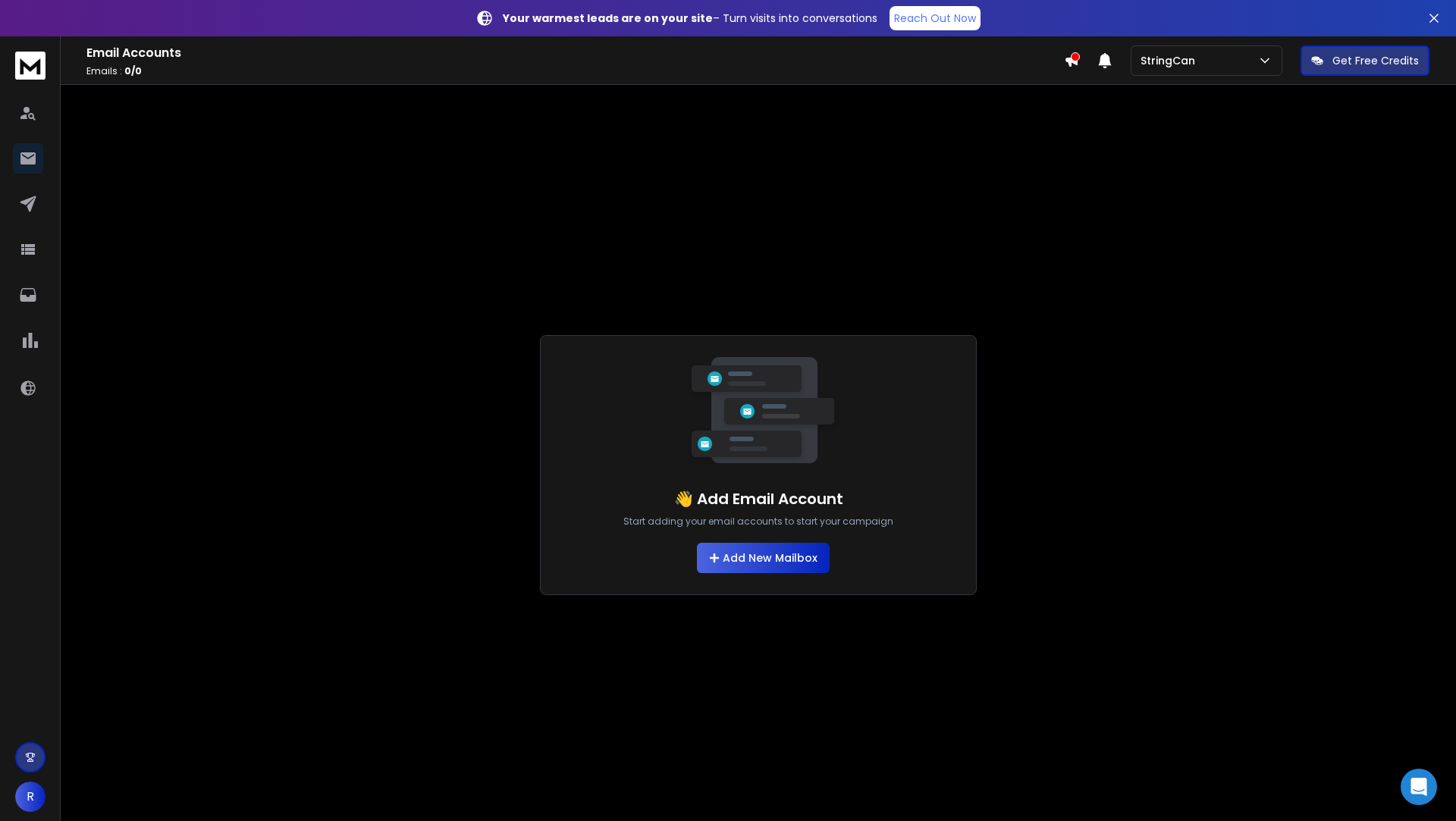
click at [32, 278] on div at bounding box center [30, 254] width 35 height 312
click at [31, 290] on icon at bounding box center [28, 295] width 18 height 18
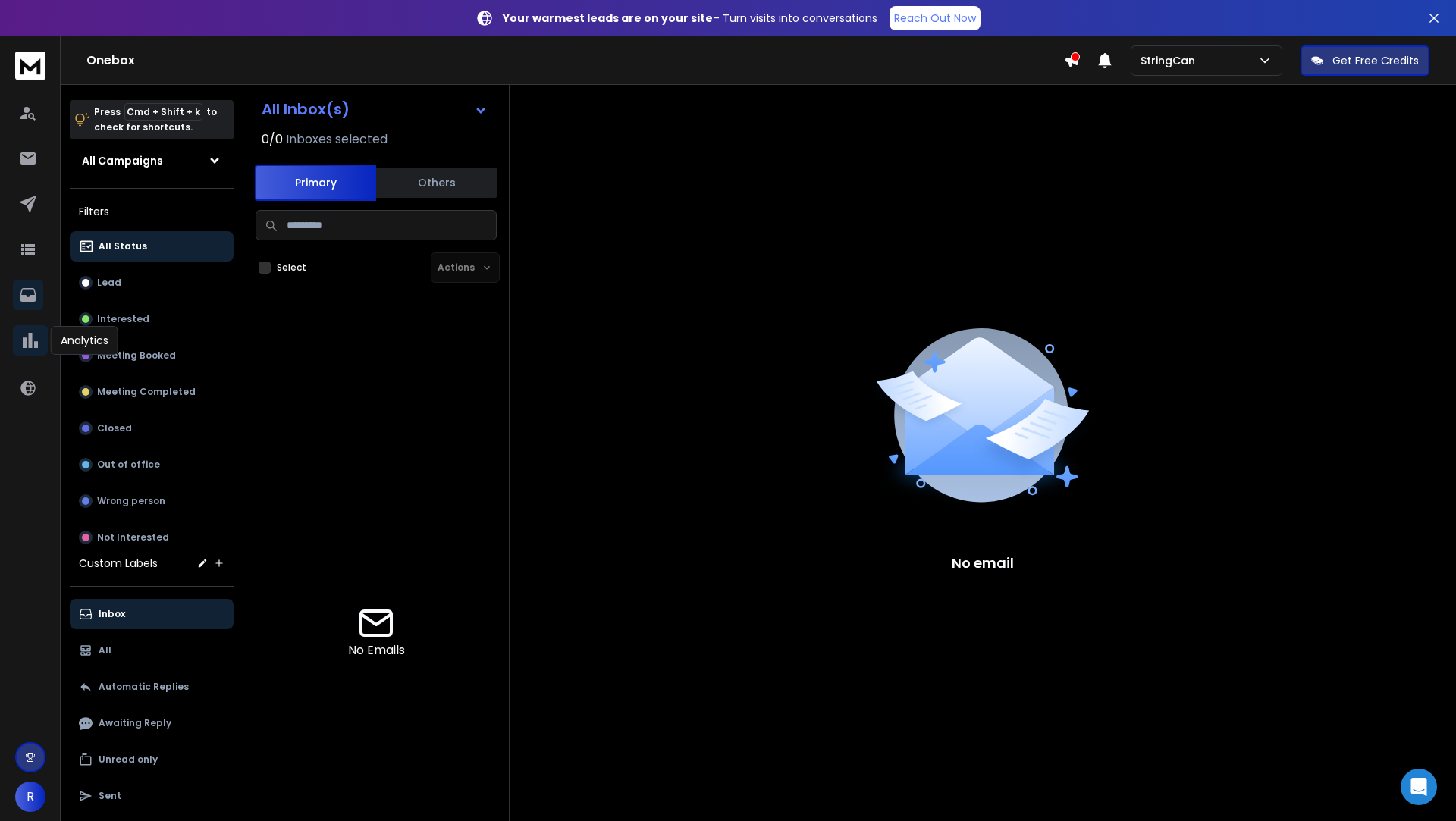
click at [24, 346] on icon at bounding box center [30, 340] width 15 height 15
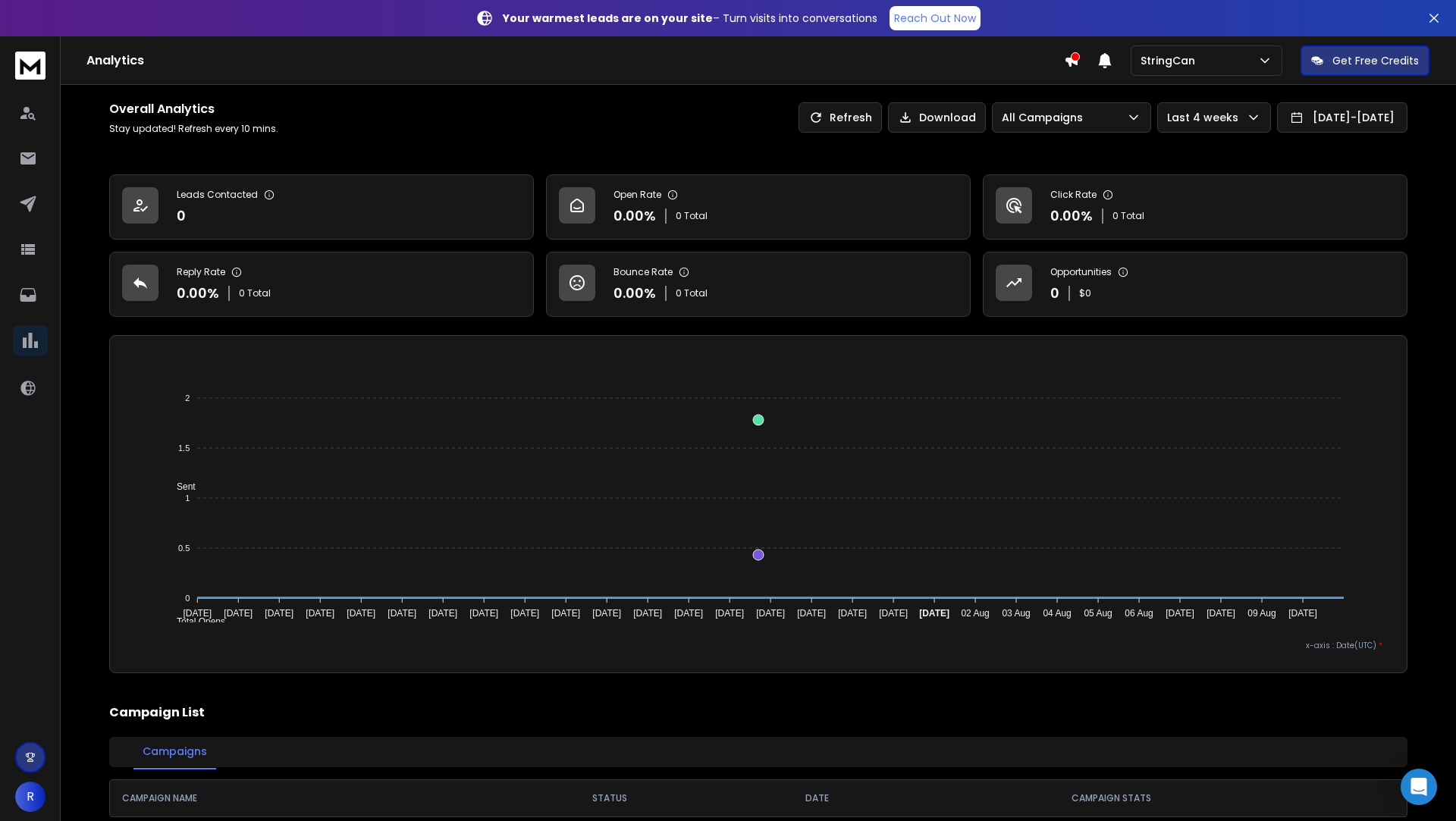
click at [4, 290] on div "R" at bounding box center [30, 431] width 60 height 790
click at [29, 301] on icon at bounding box center [28, 294] width 16 height 13
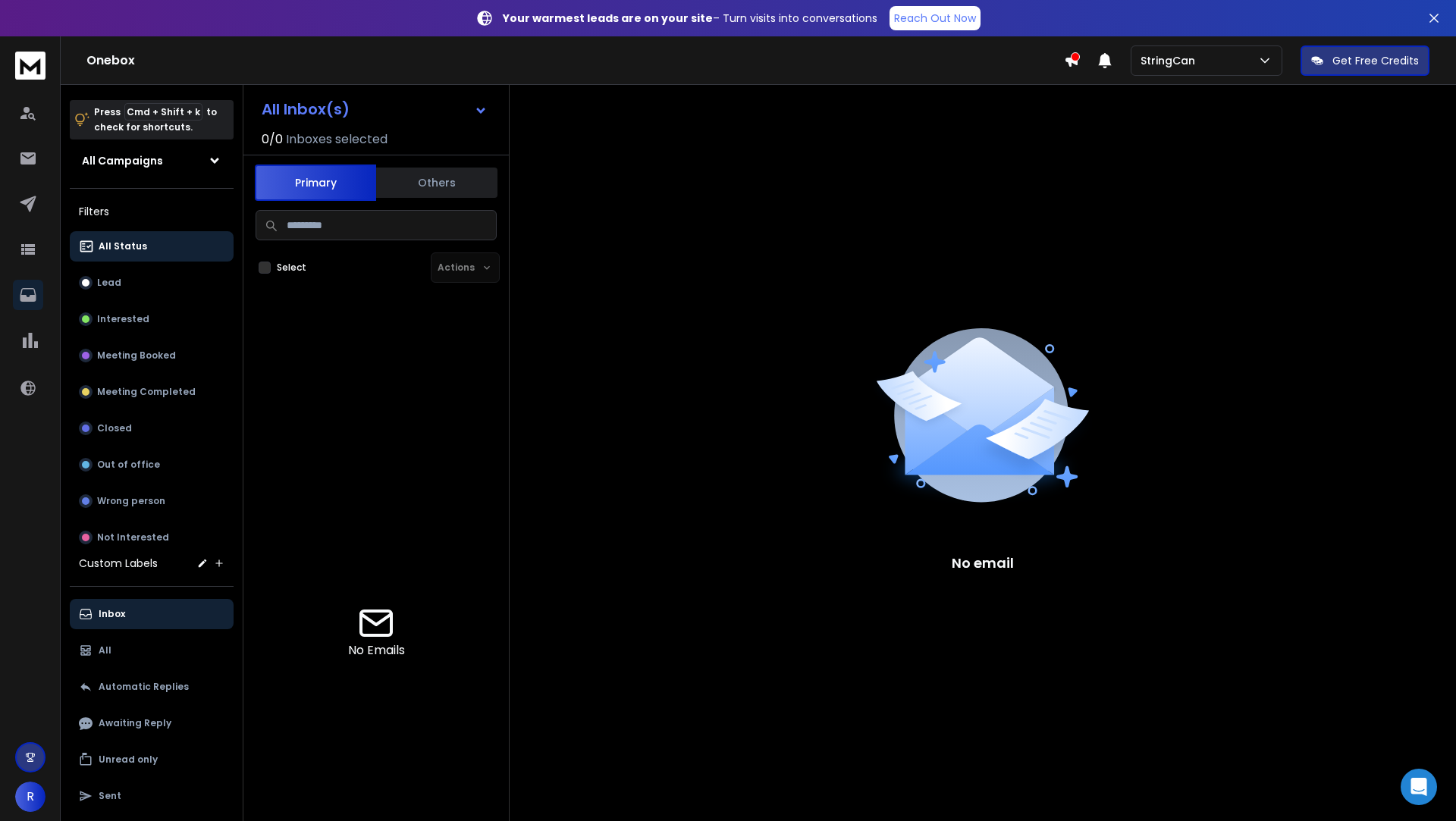
click at [36, 181] on div at bounding box center [30, 254] width 35 height 312
click at [35, 202] on icon at bounding box center [28, 204] width 18 height 18
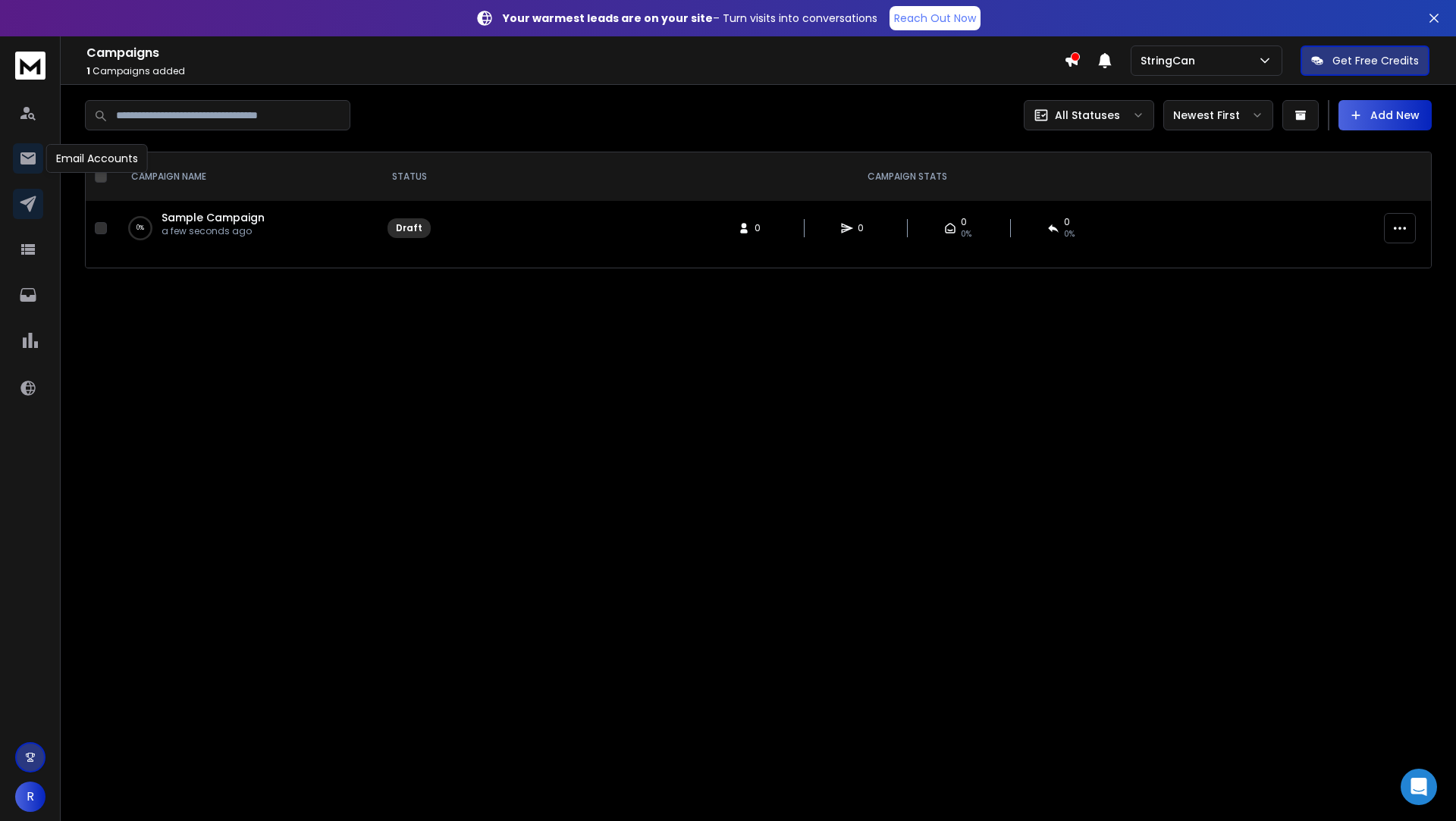
click at [28, 156] on icon at bounding box center [28, 157] width 15 height 12
